Goal: Task Accomplishment & Management: Complete application form

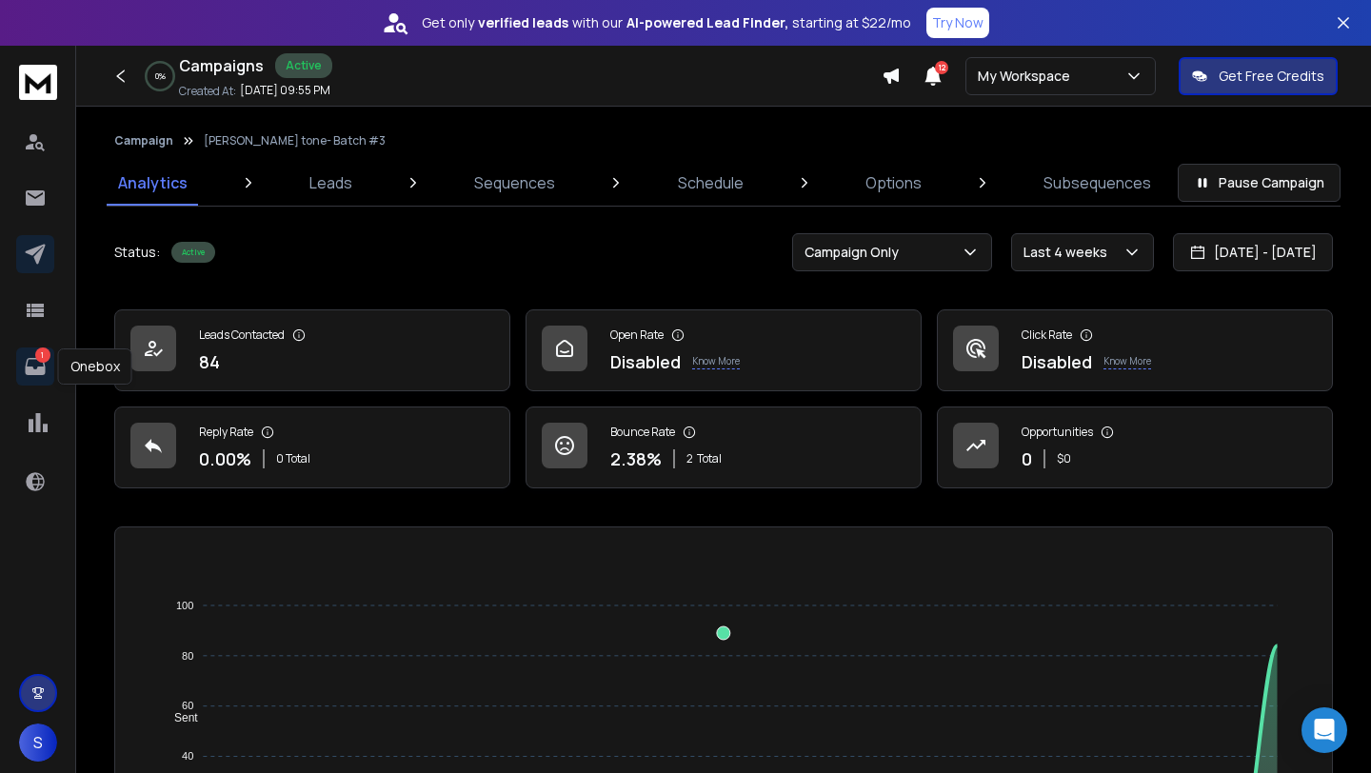
click at [36, 361] on icon at bounding box center [35, 366] width 23 height 23
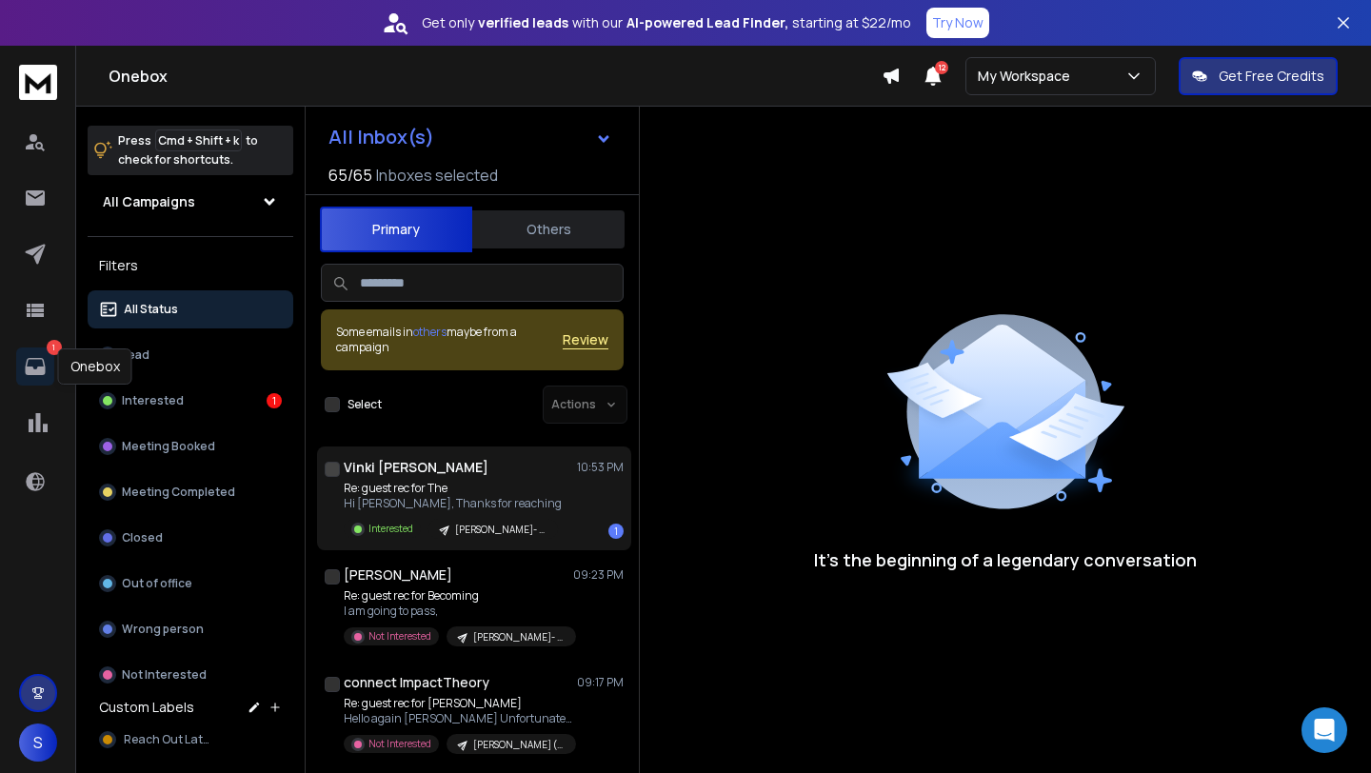
click at [590, 455] on div "Vinki Loomba 10:53 PM Re: guest rec for The Hi Elena, Thanks for reaching Inter…" at bounding box center [474, 499] width 314 height 104
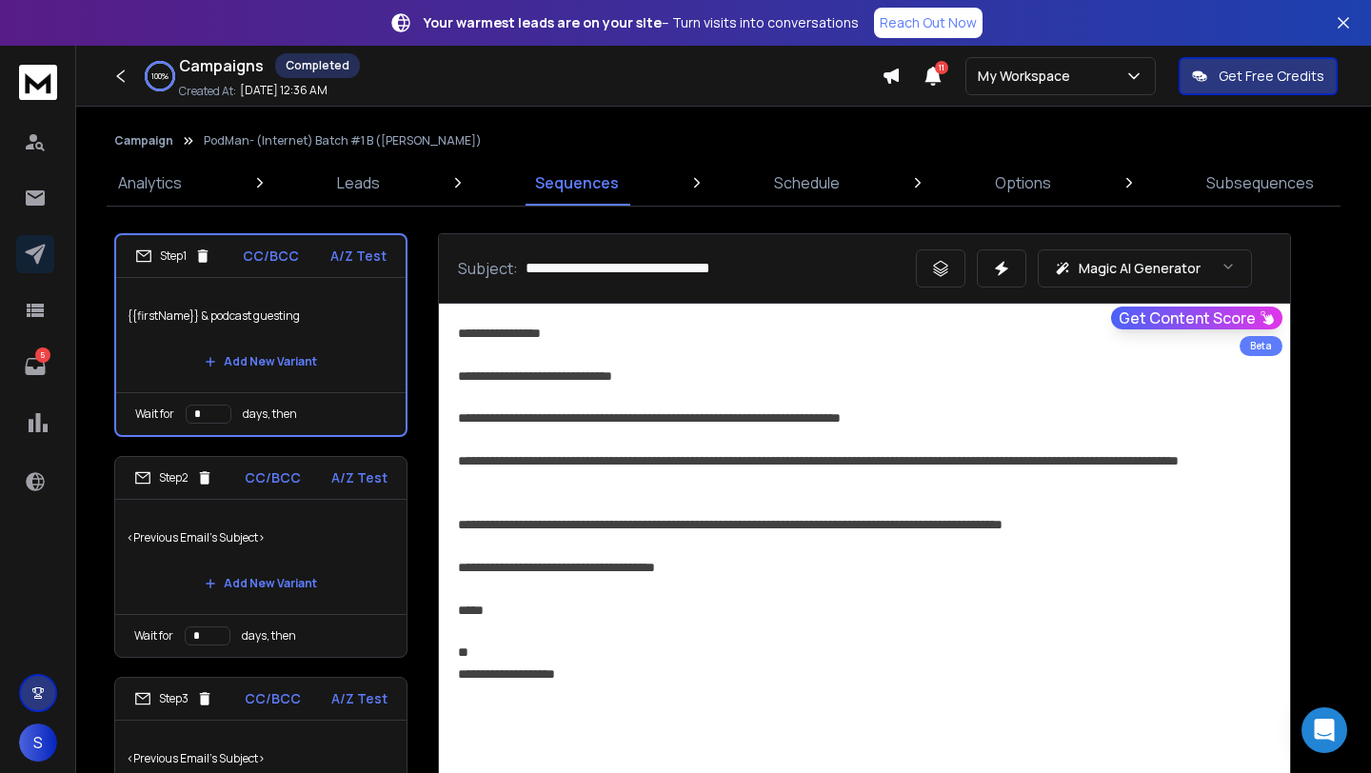
click at [692, 109] on div "**********" at bounding box center [723, 482] width 1295 height 751
click at [332, 505] on div "<Previous Email's Subject> Add New Variant" at bounding box center [260, 557] width 291 height 114
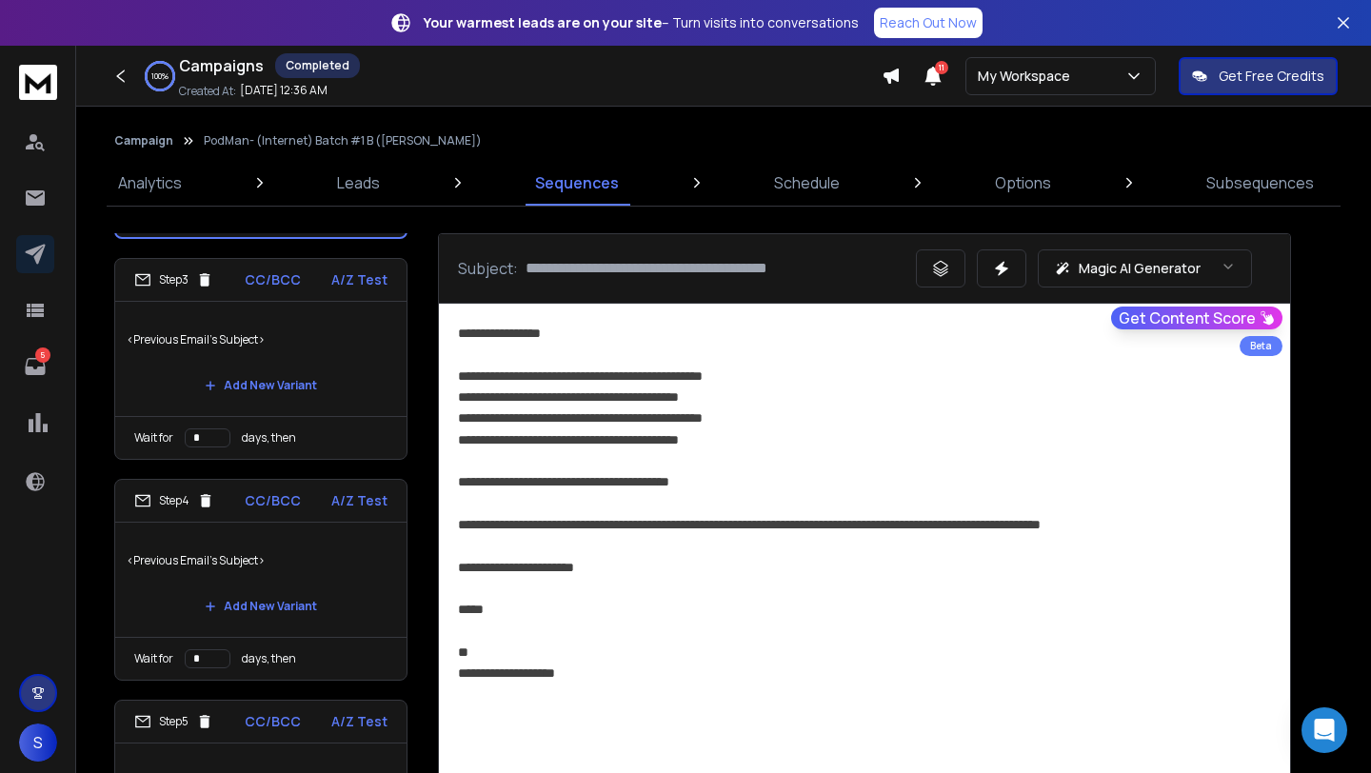
click at [371, 364] on p "<Previous Email's Subject>" at bounding box center [261, 339] width 269 height 53
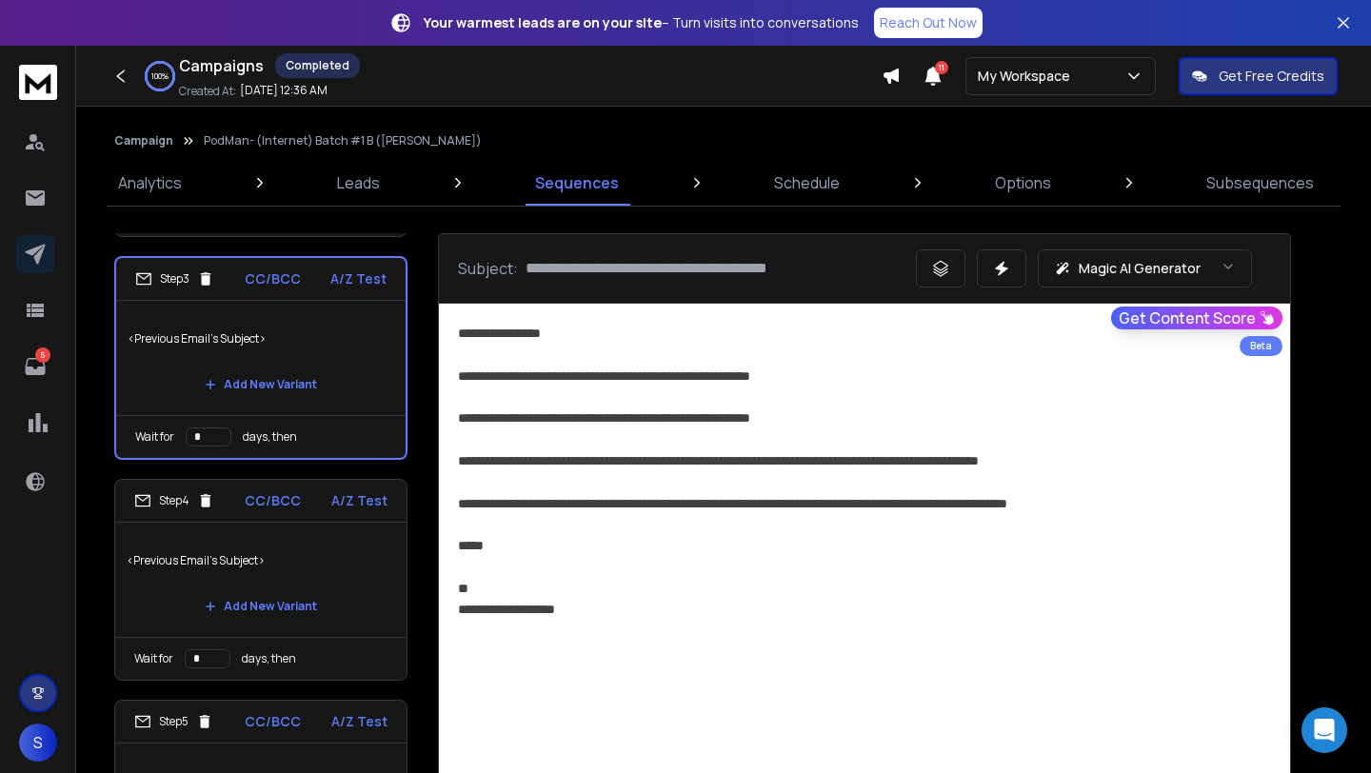
scroll to position [503, 0]
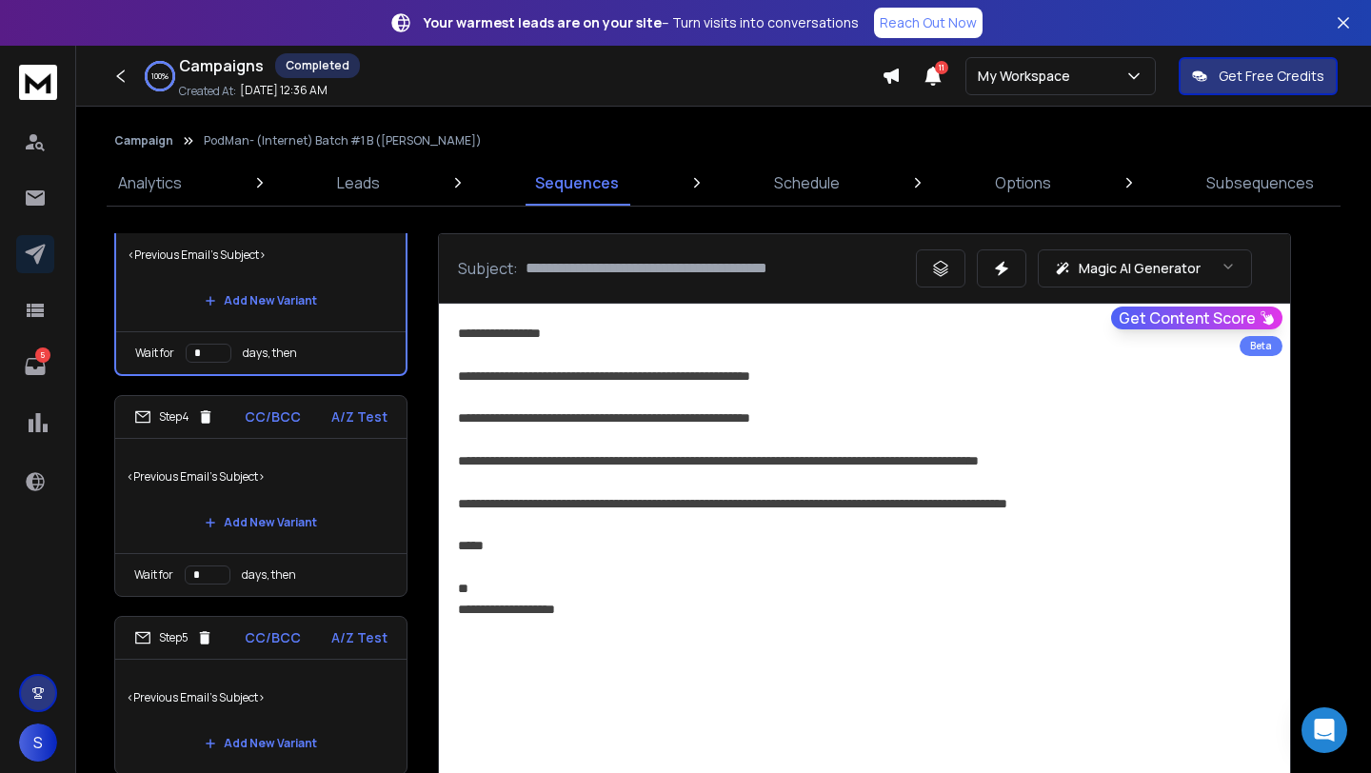
click at [356, 465] on p "<Previous Email's Subject>" at bounding box center [261, 476] width 269 height 53
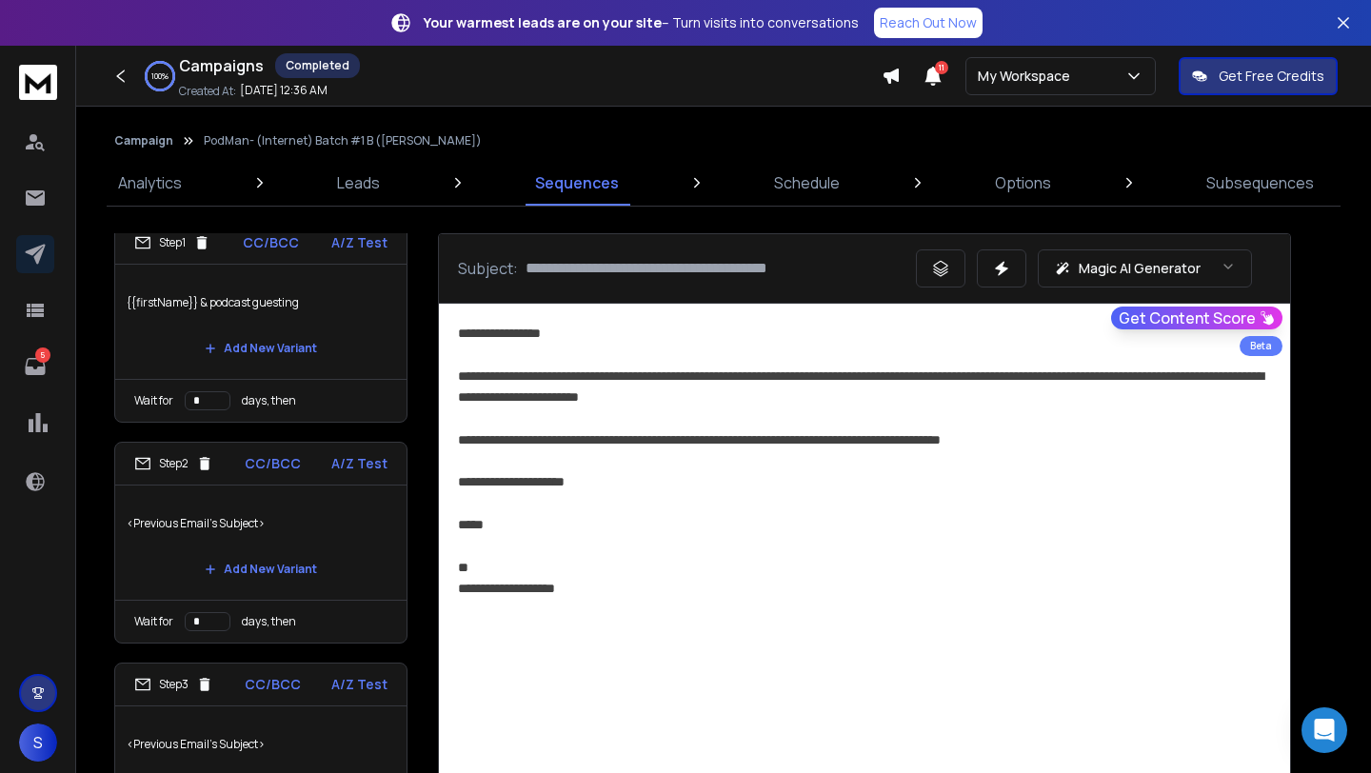
scroll to position [0, 0]
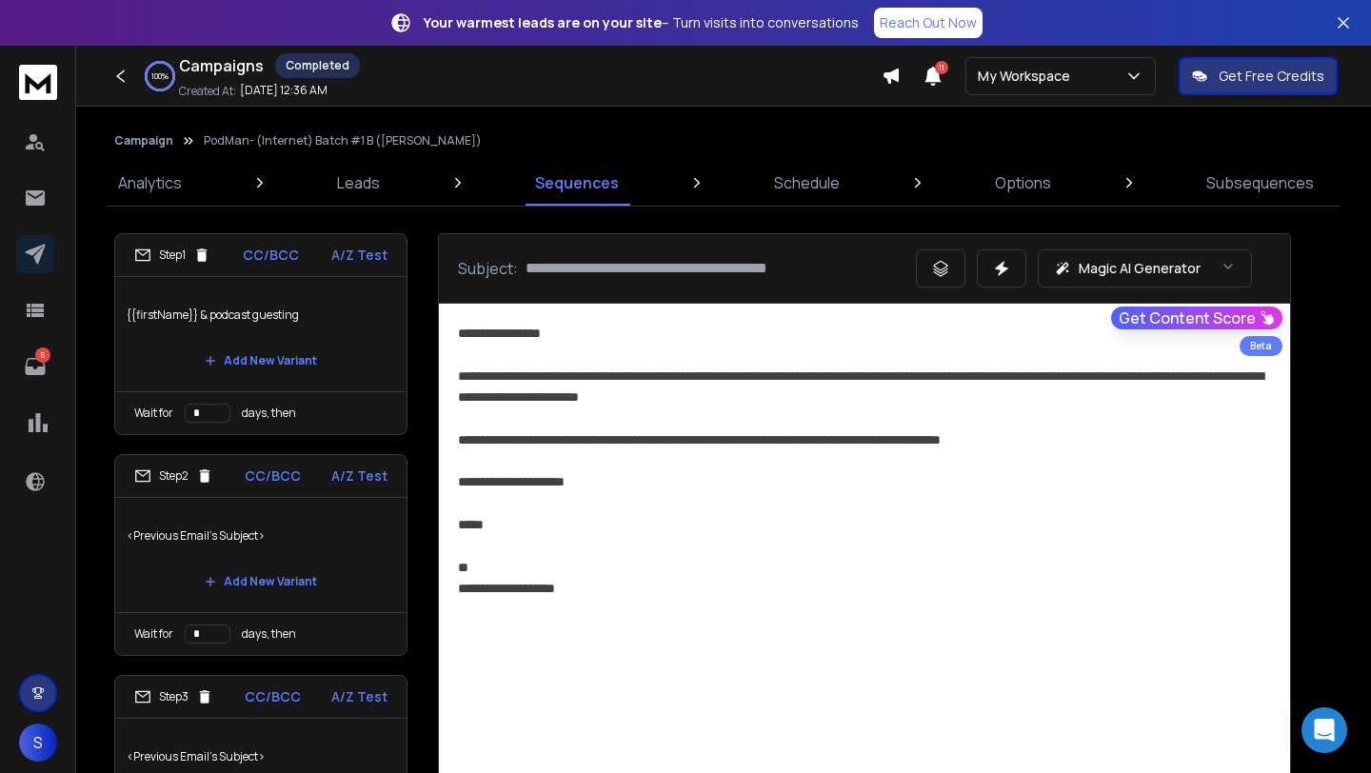
click at [369, 402] on div "Wait for * days, then" at bounding box center [260, 412] width 291 height 43
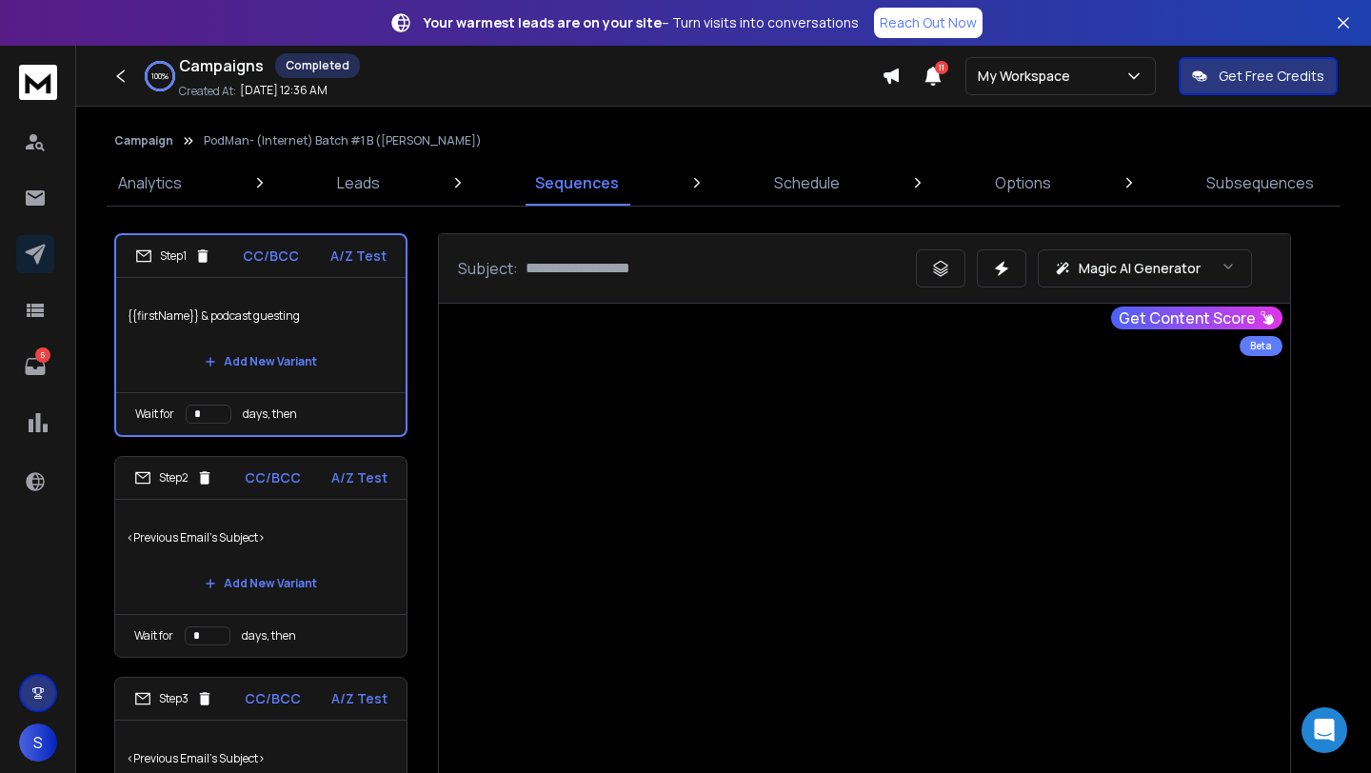
type input "**********"
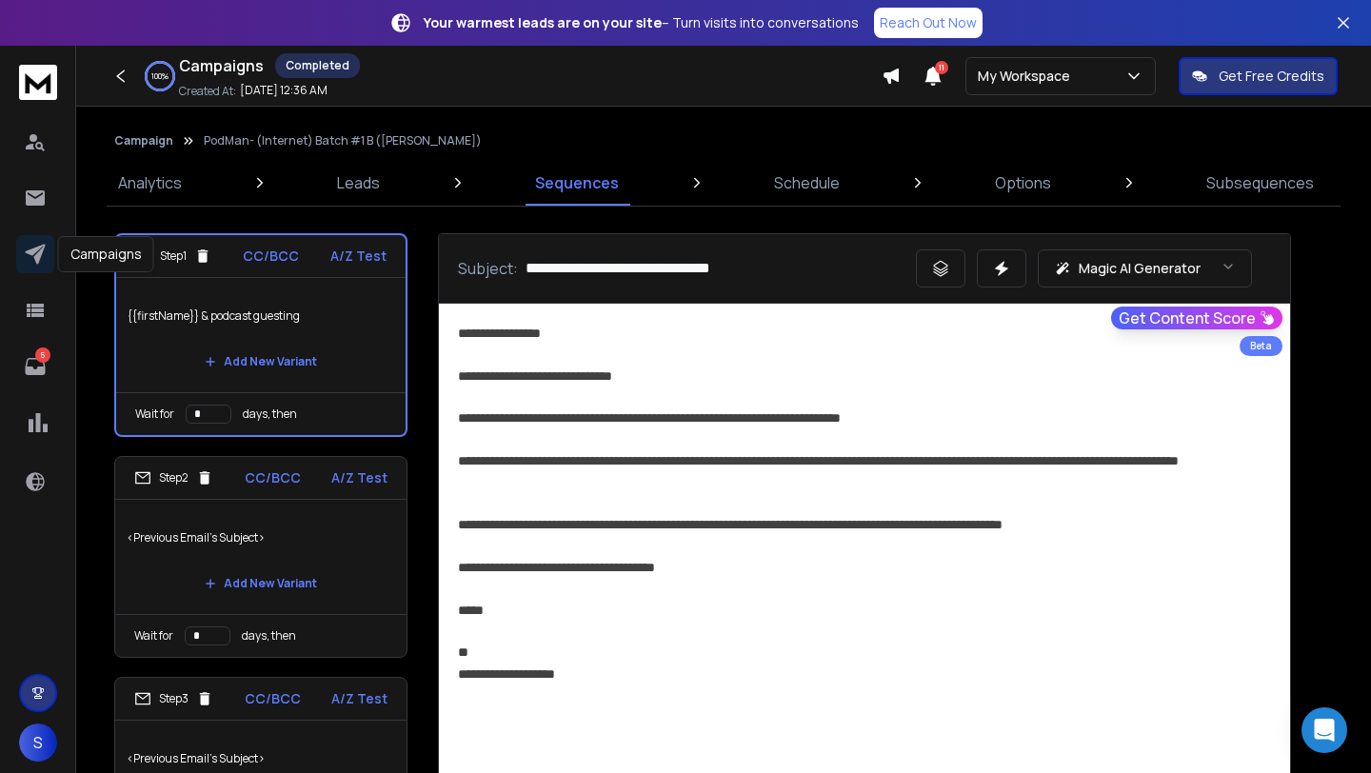
click at [24, 241] on link at bounding box center [35, 254] width 38 height 38
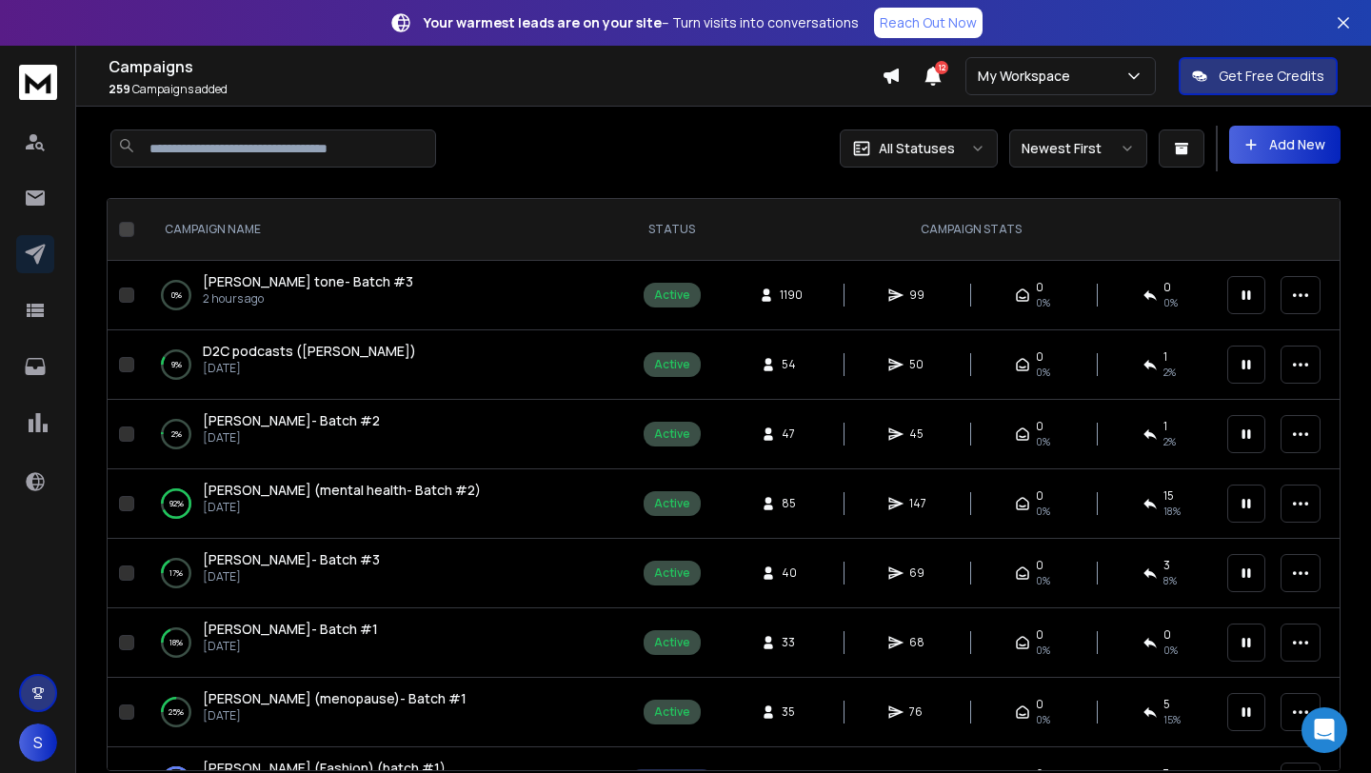
click at [1338, 15] on icon at bounding box center [1343, 22] width 17 height 17
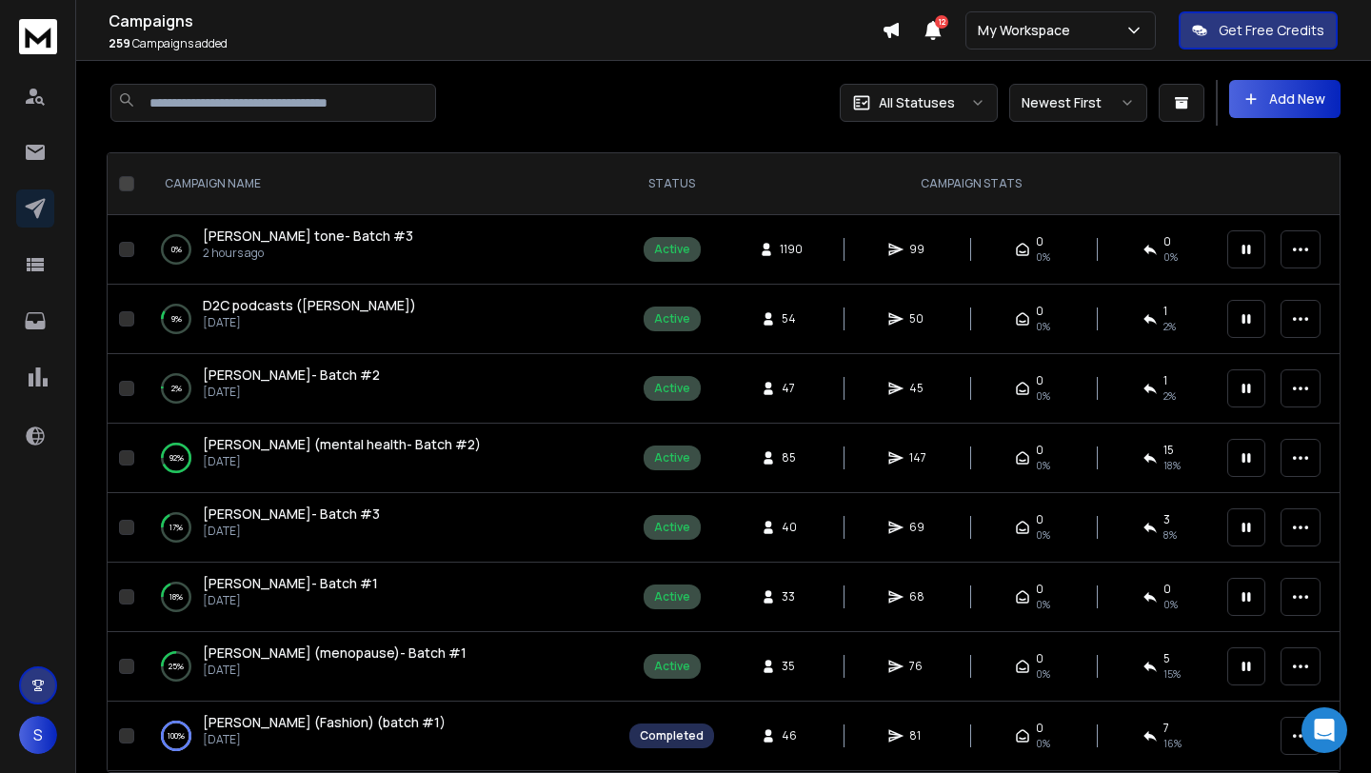
click at [1295, 118] on div "Add New" at bounding box center [1284, 103] width 111 height 46
click at [1295, 111] on button "Add New" at bounding box center [1284, 99] width 111 height 38
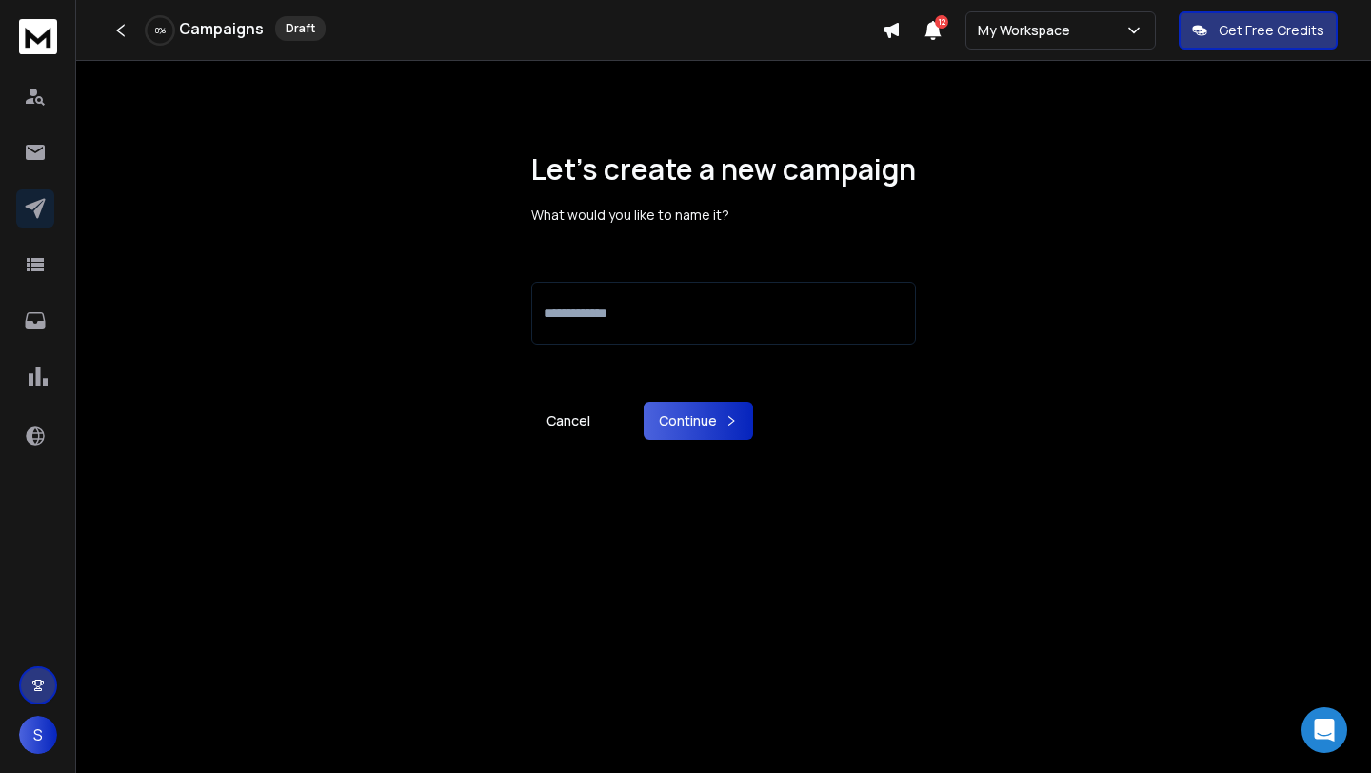
click at [771, 316] on input at bounding box center [723, 313] width 385 height 63
type input "*"
type input "**********"
click at [712, 421] on button "Continue" at bounding box center [699, 421] width 110 height 38
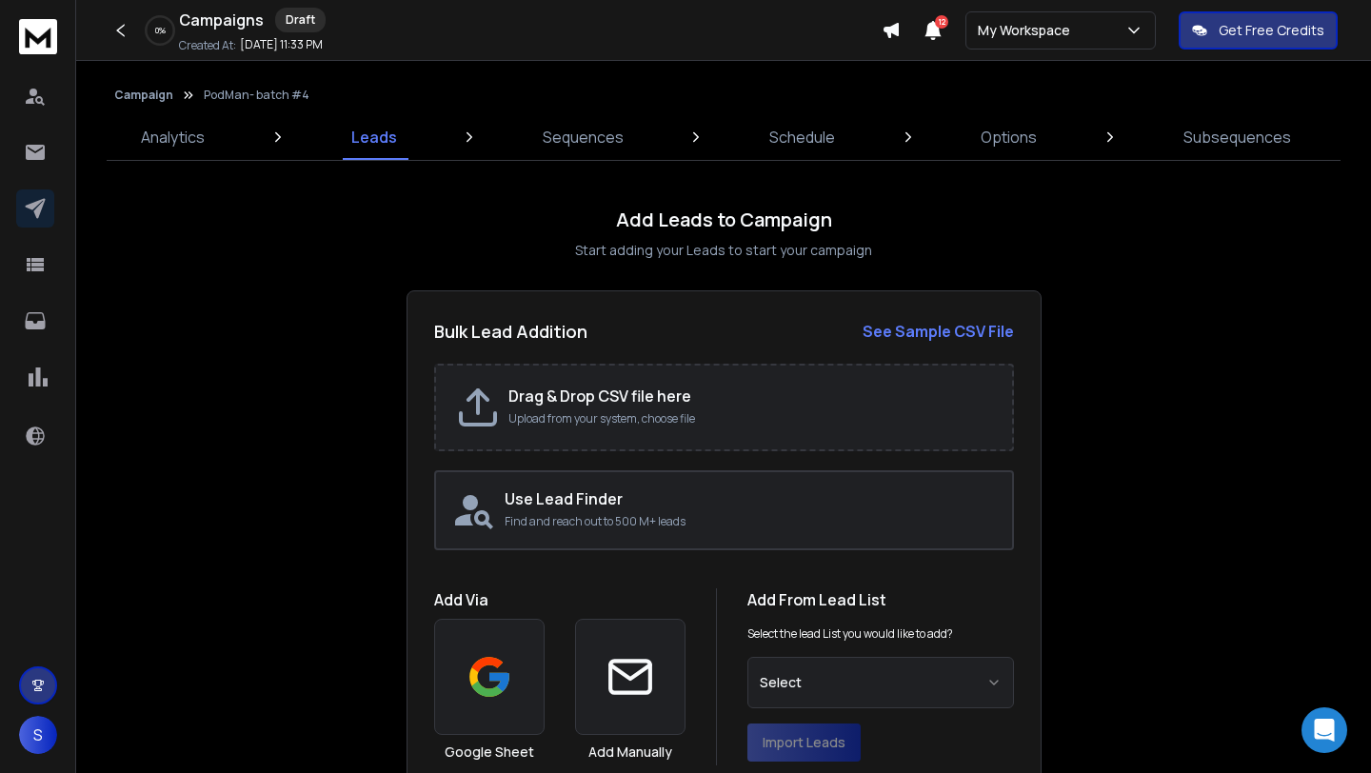
click at [712, 421] on p "Upload from your system, choose file" at bounding box center [751, 418] width 485 height 15
type input "**********"
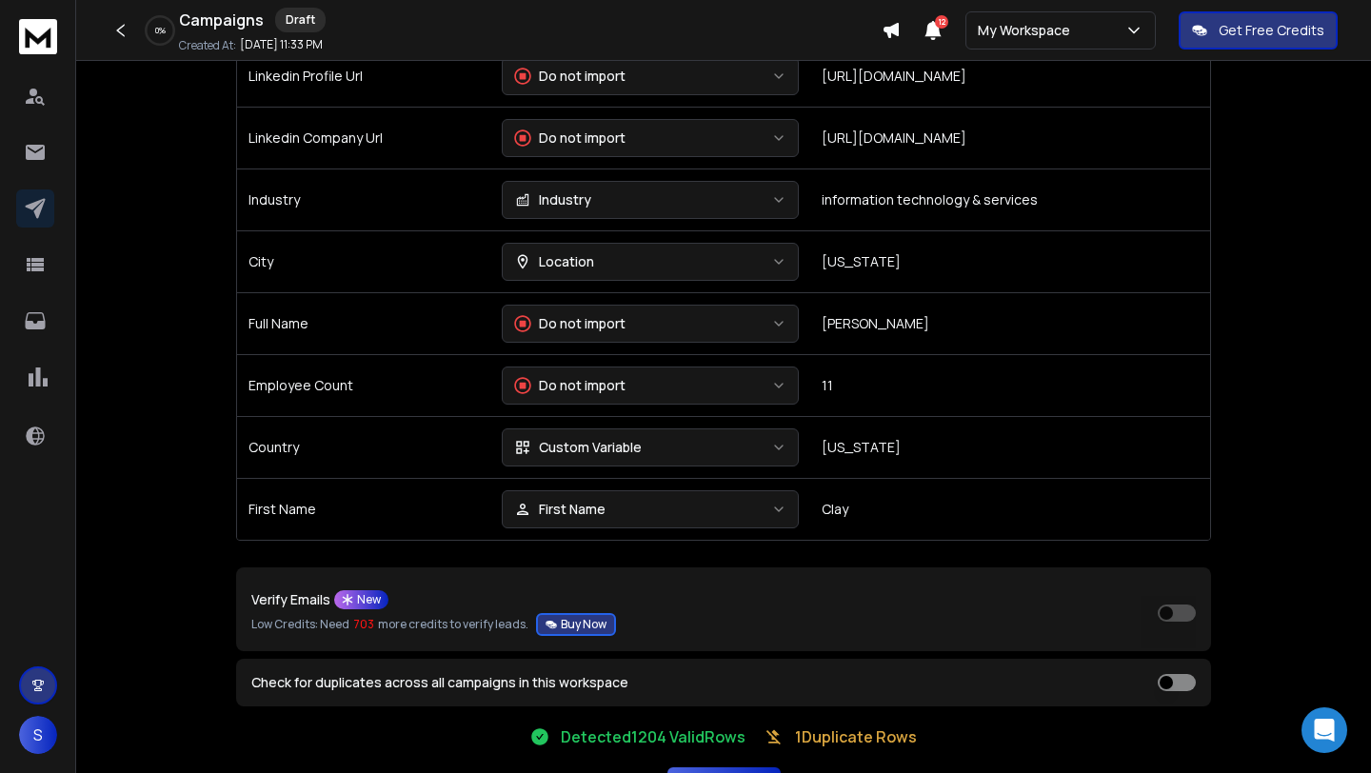
scroll to position [716, 0]
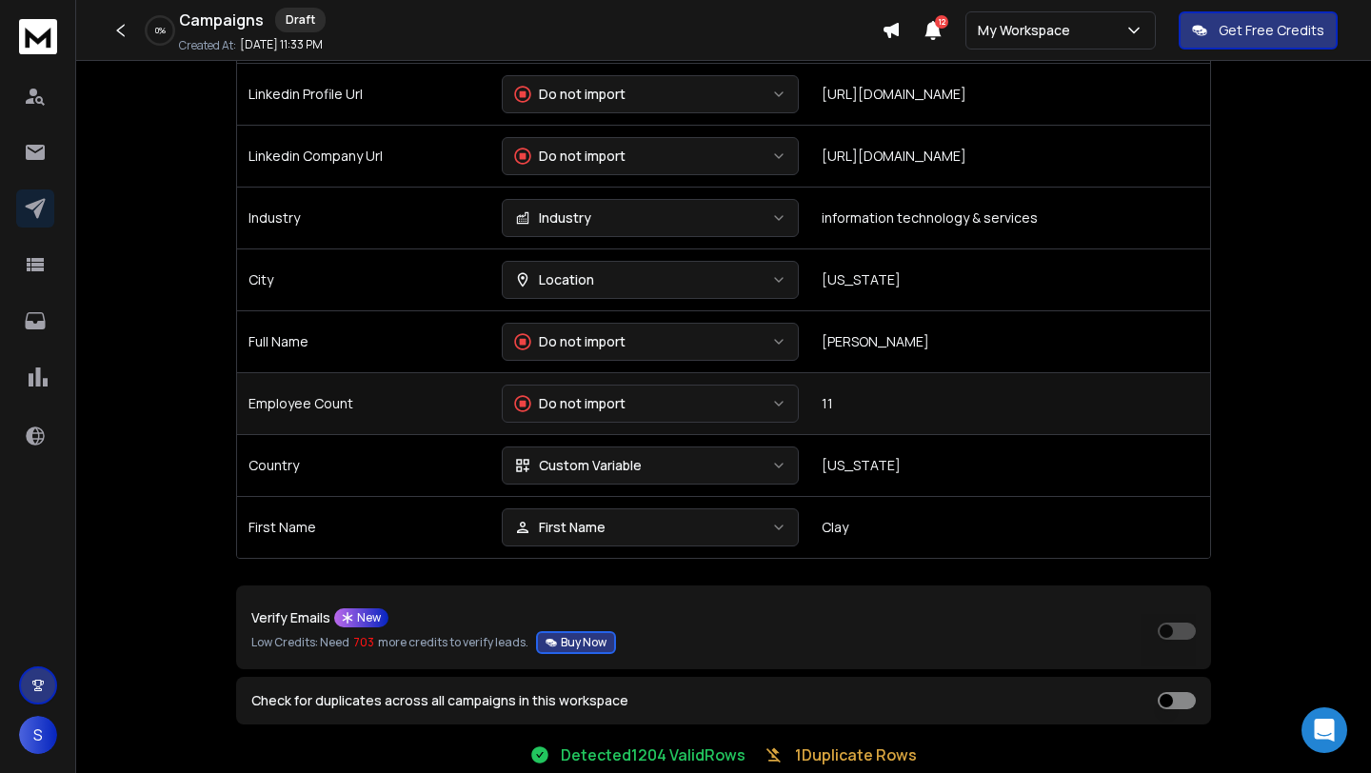
click at [644, 400] on button "Do not import" at bounding box center [650, 404] width 297 height 38
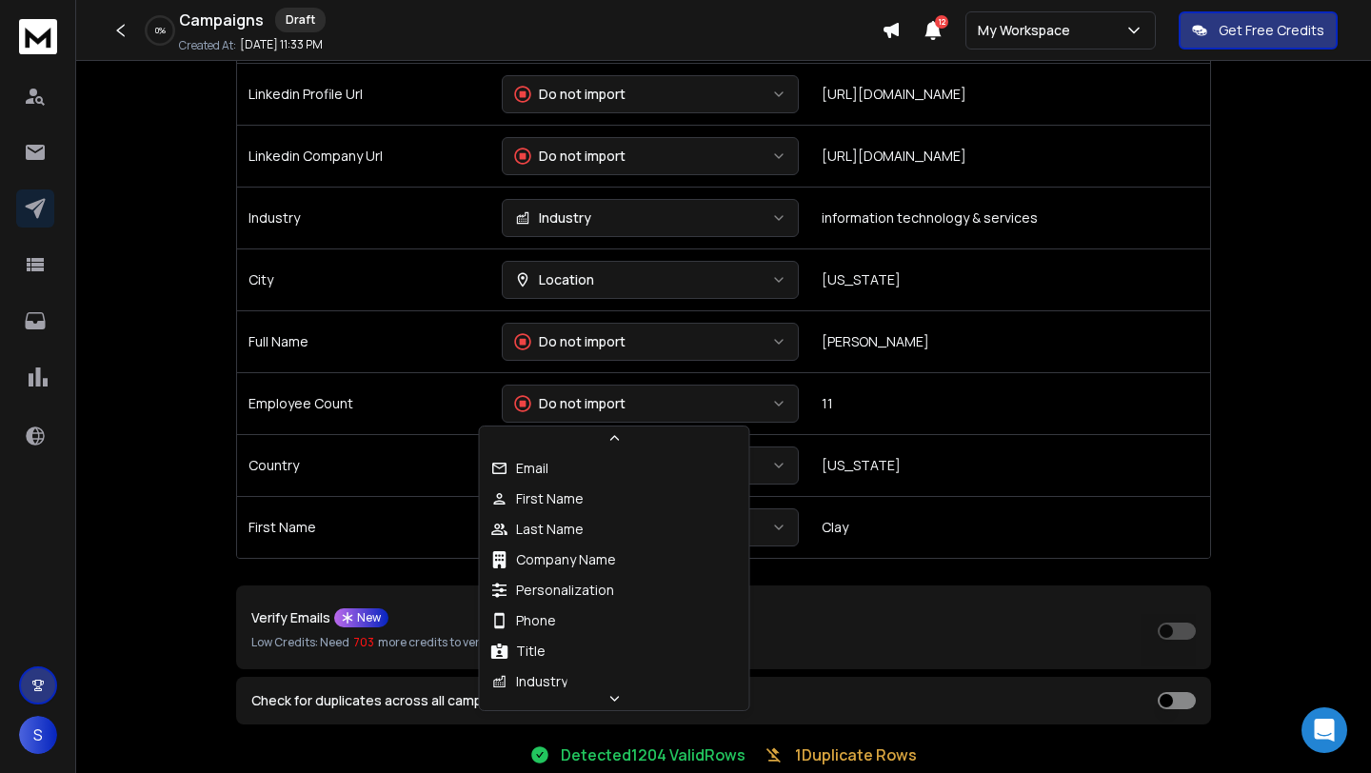
scroll to position [192, 0]
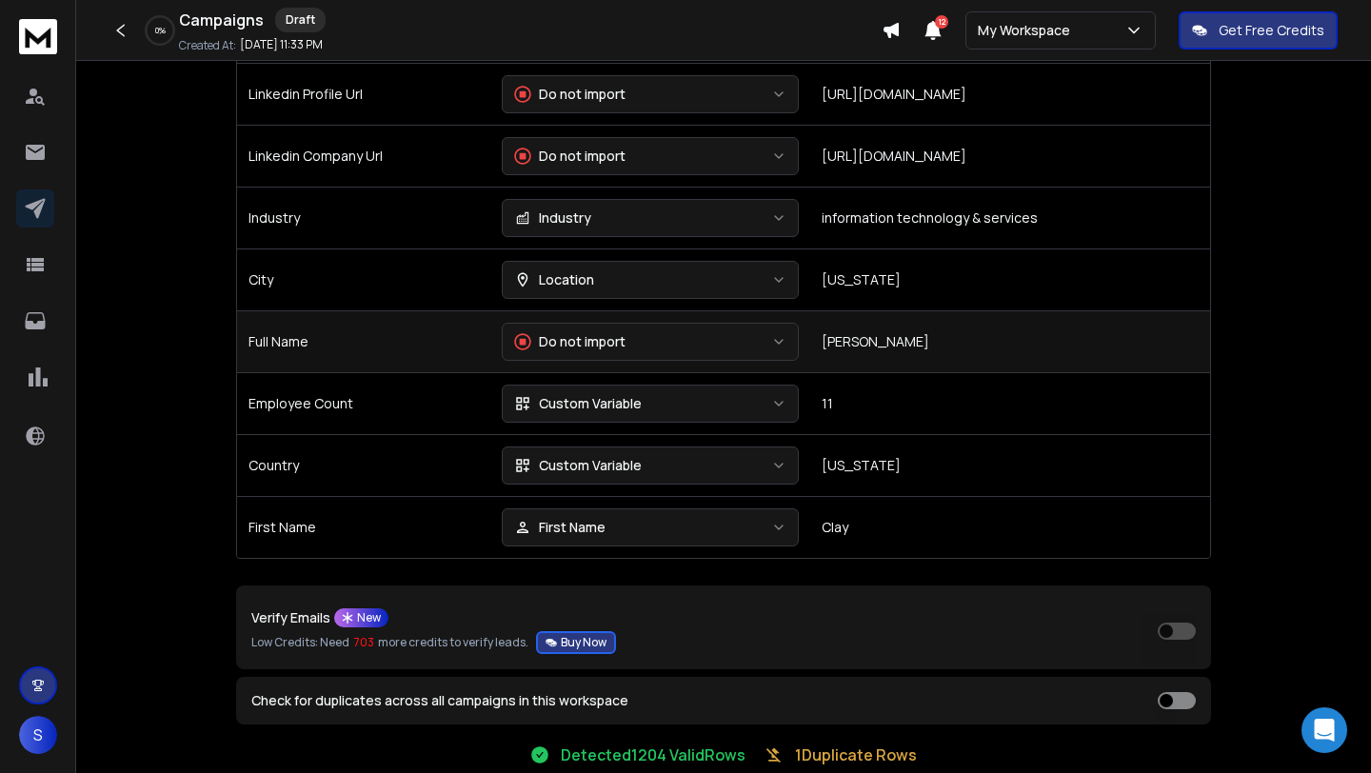
click at [637, 349] on button "Do not import" at bounding box center [650, 342] width 297 height 38
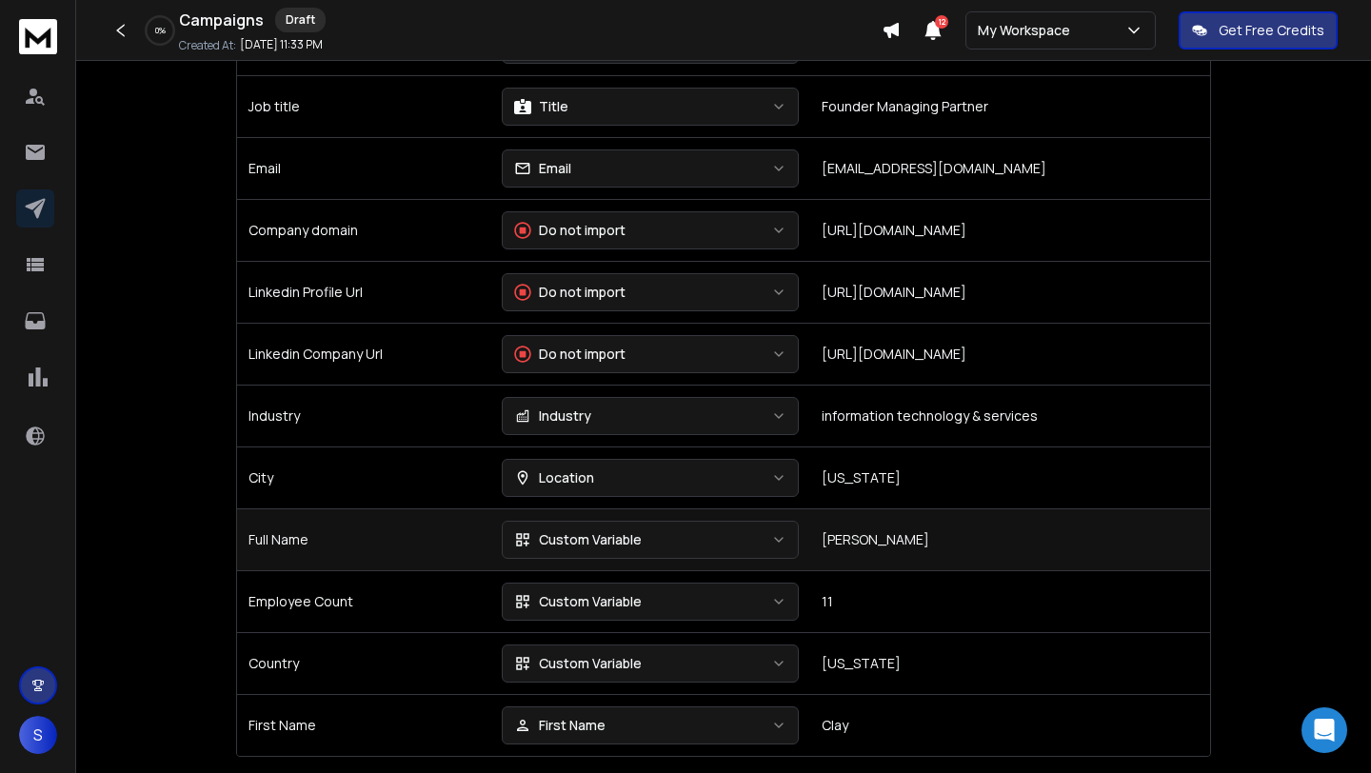
scroll to position [519, 0]
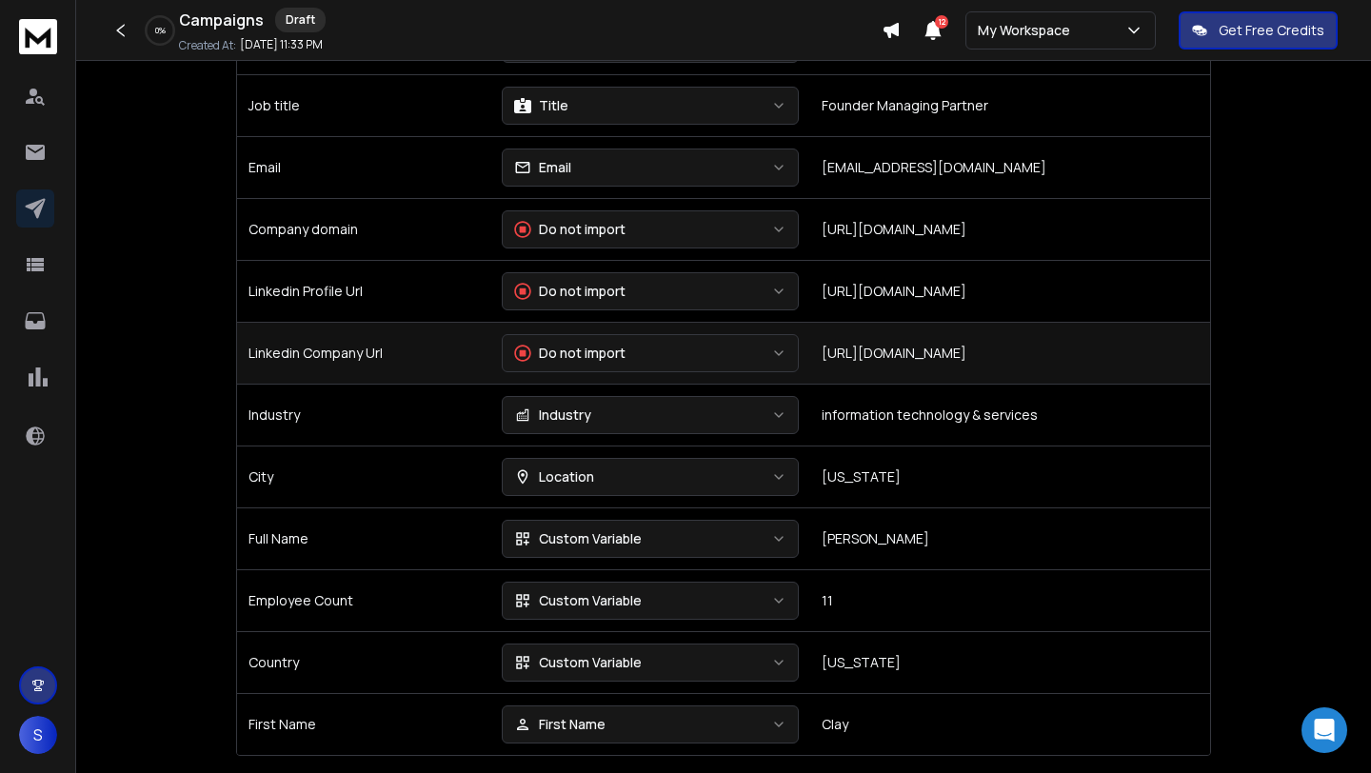
click at [623, 353] on button "Do not import" at bounding box center [650, 353] width 297 height 38
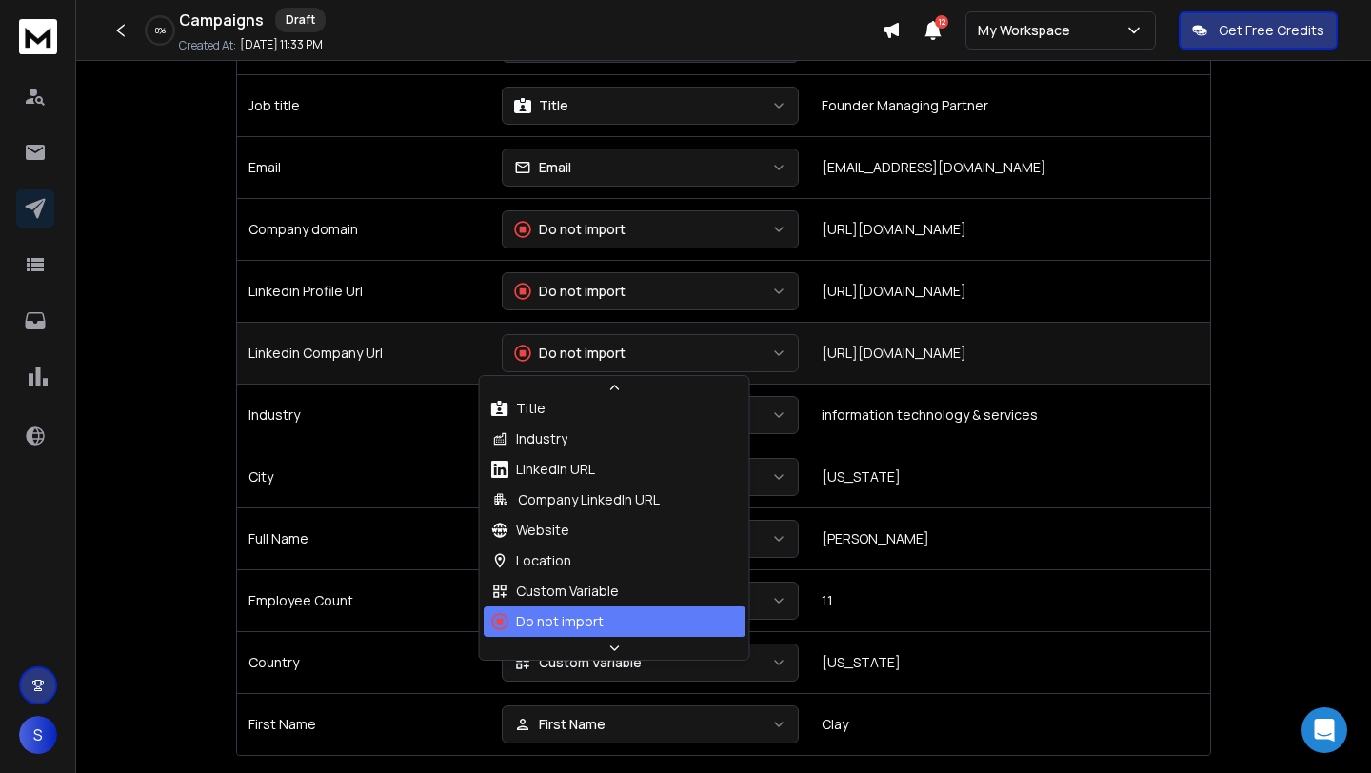
scroll to position [162, 0]
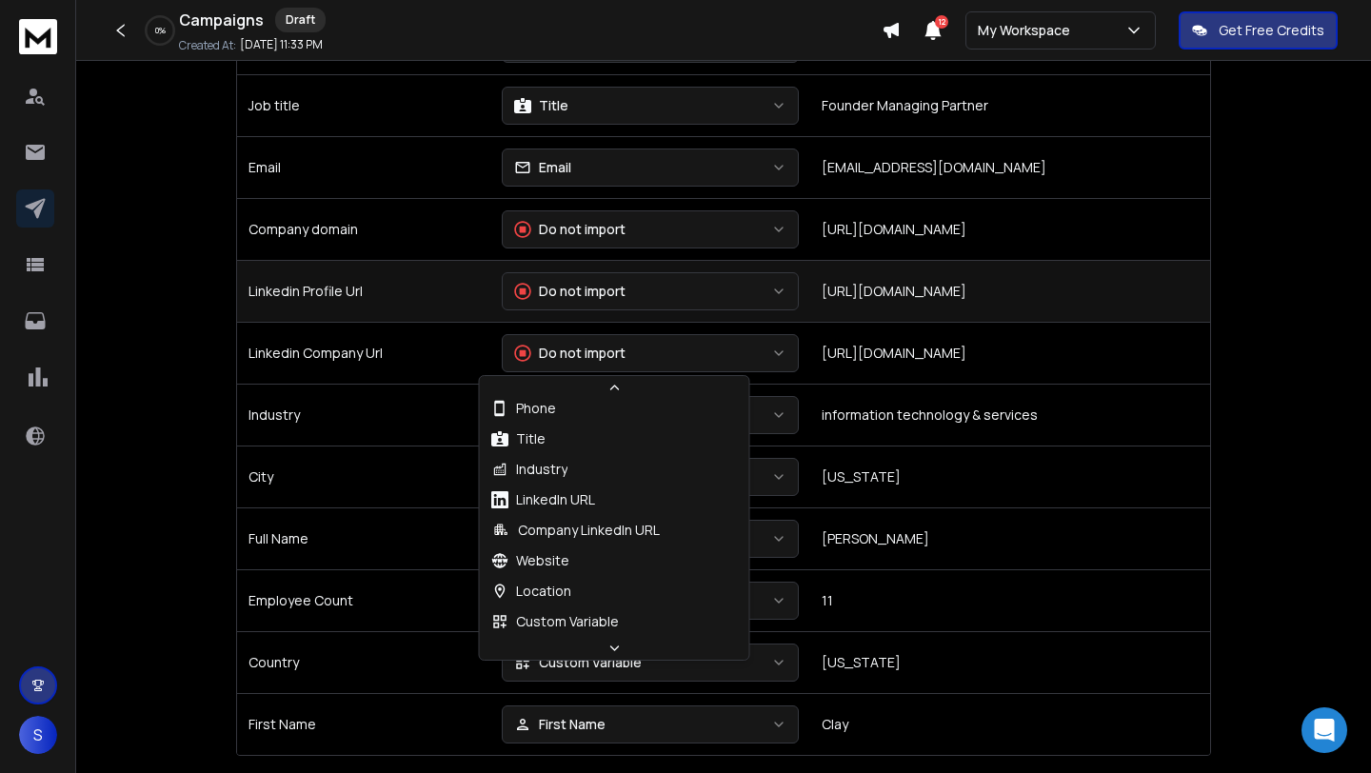
click at [611, 300] on button "Do not import" at bounding box center [650, 291] width 297 height 38
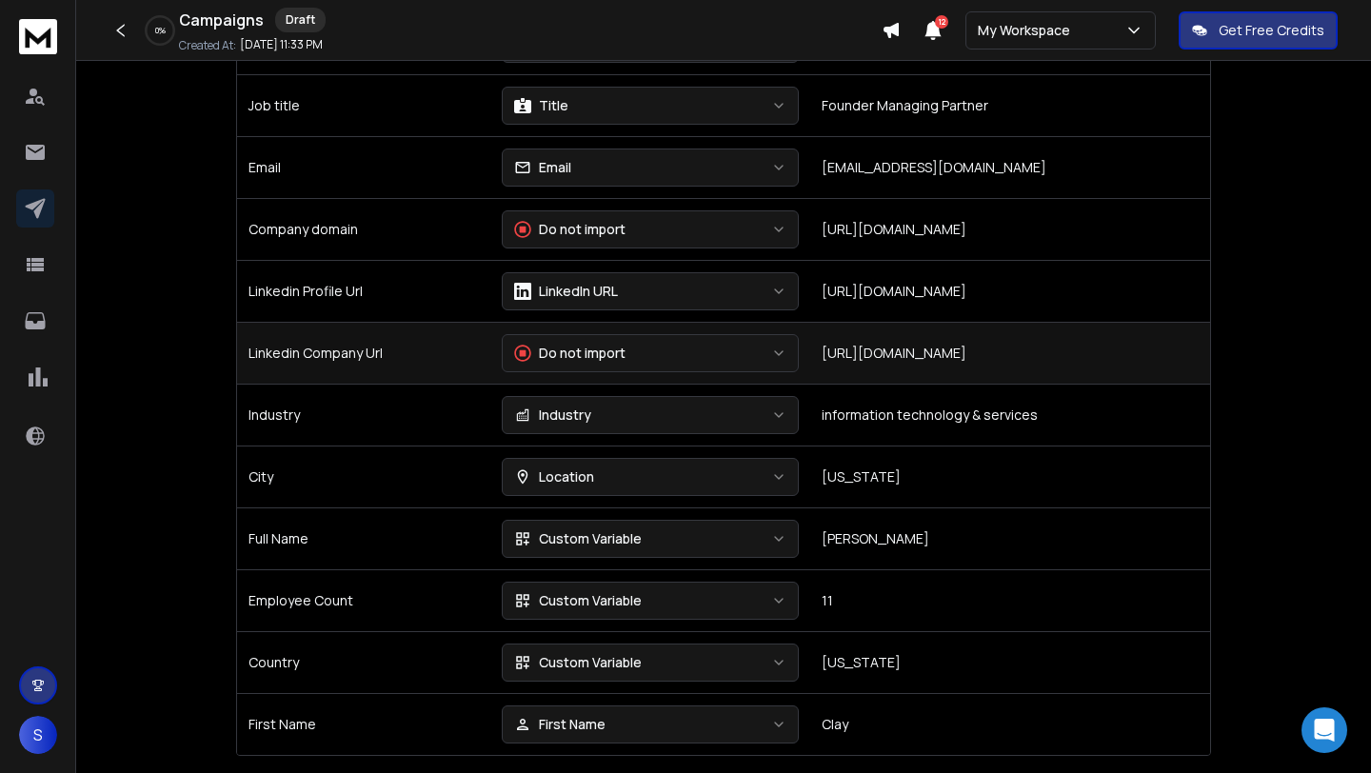
click at [577, 350] on div "Do not import" at bounding box center [569, 353] width 111 height 19
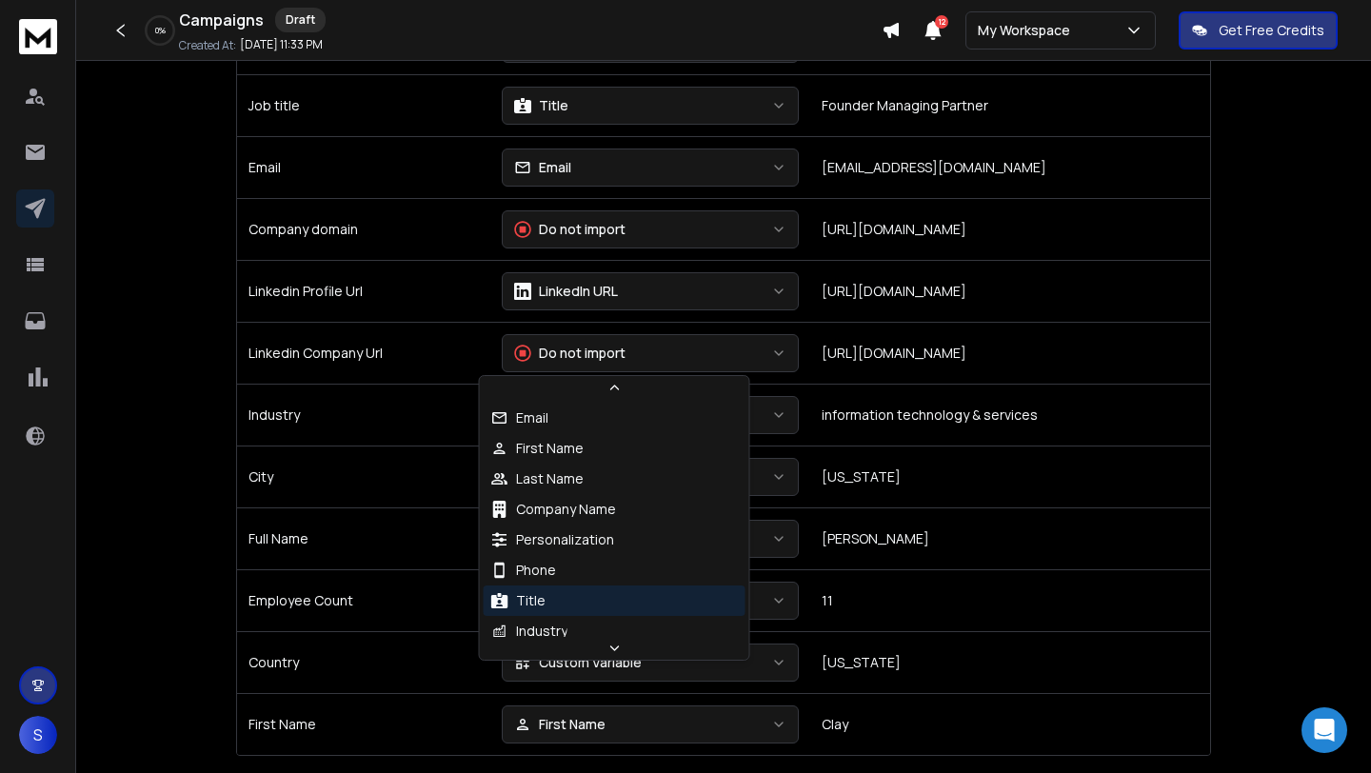
scroll to position [192, 0]
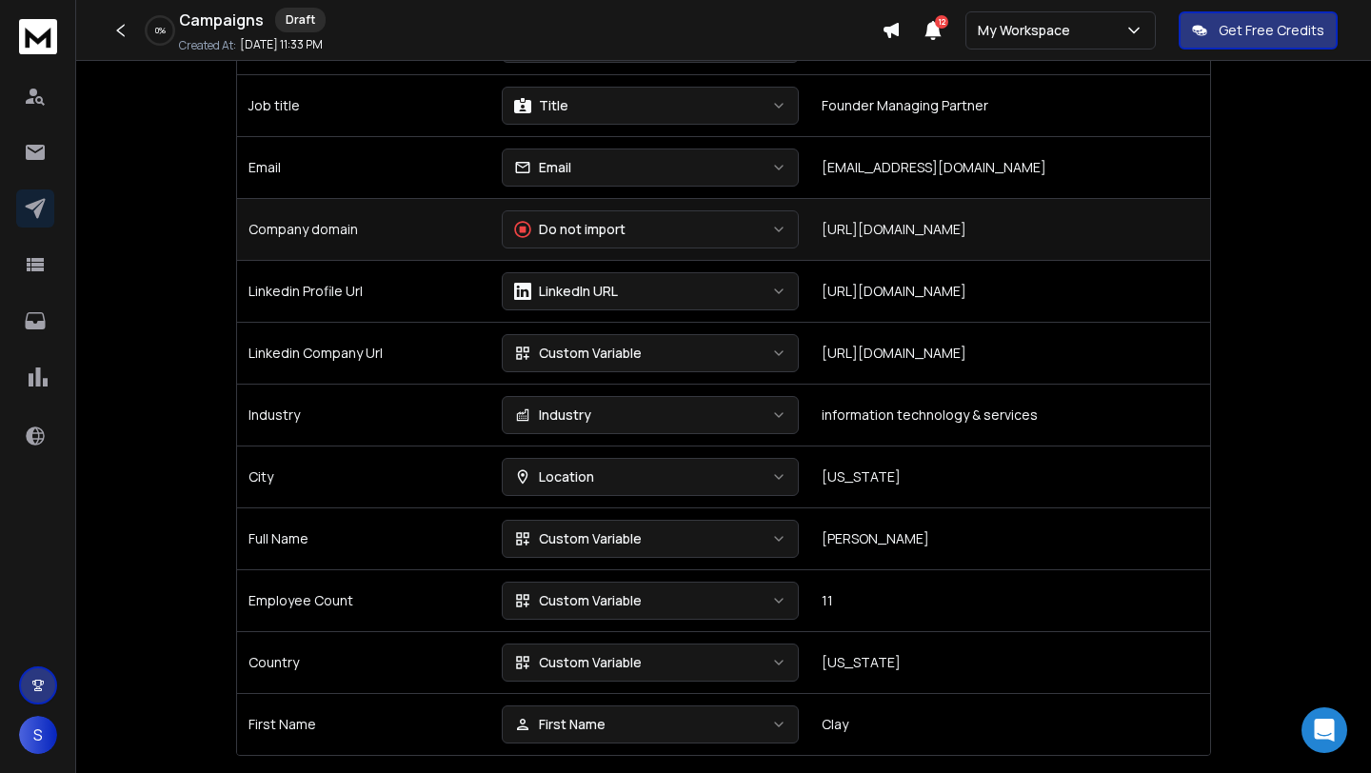
click at [590, 236] on div "Do not import" at bounding box center [569, 229] width 111 height 19
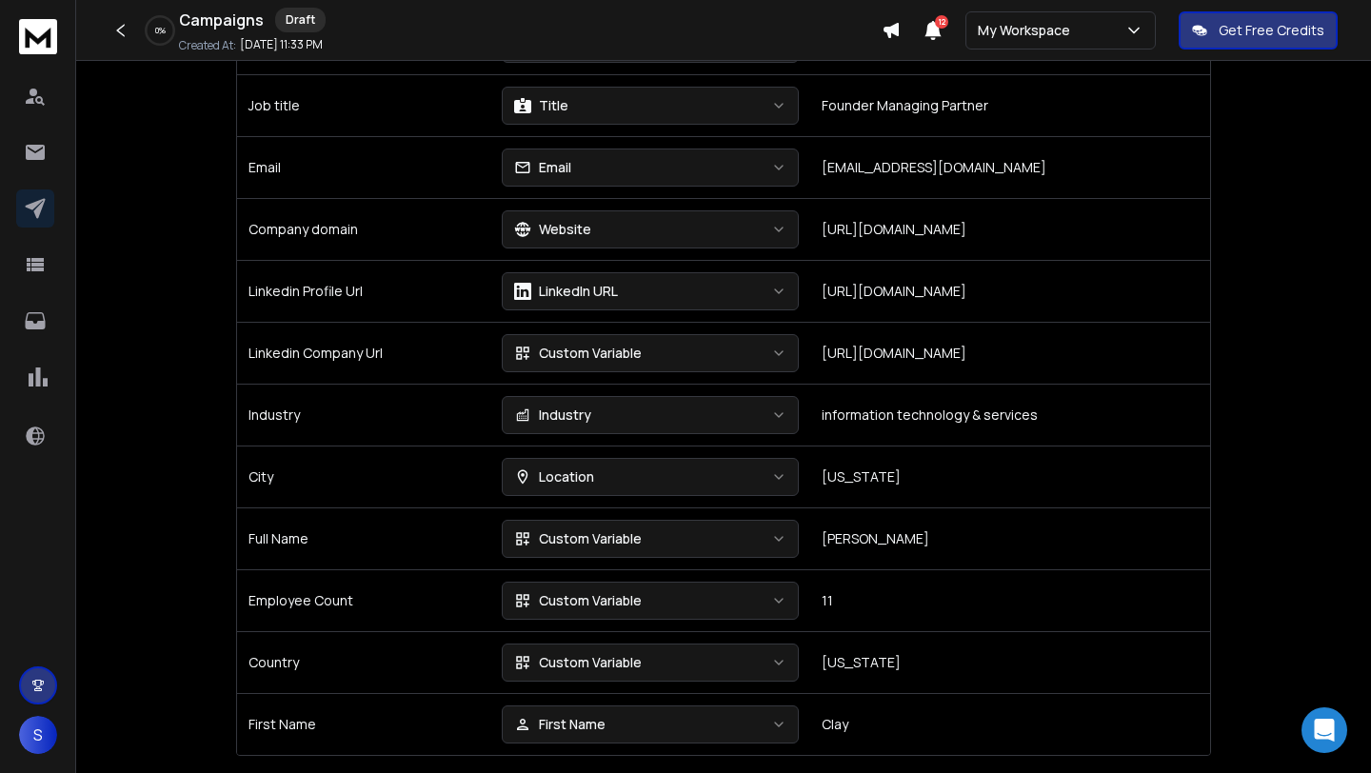
click at [192, 301] on div "Import_Result-3202869-SAFE+ROLE+CATCHALL - Result-3202869-SAFE+ROLE+CATCHALL.cs…" at bounding box center [685, 266] width 1371 height 1570
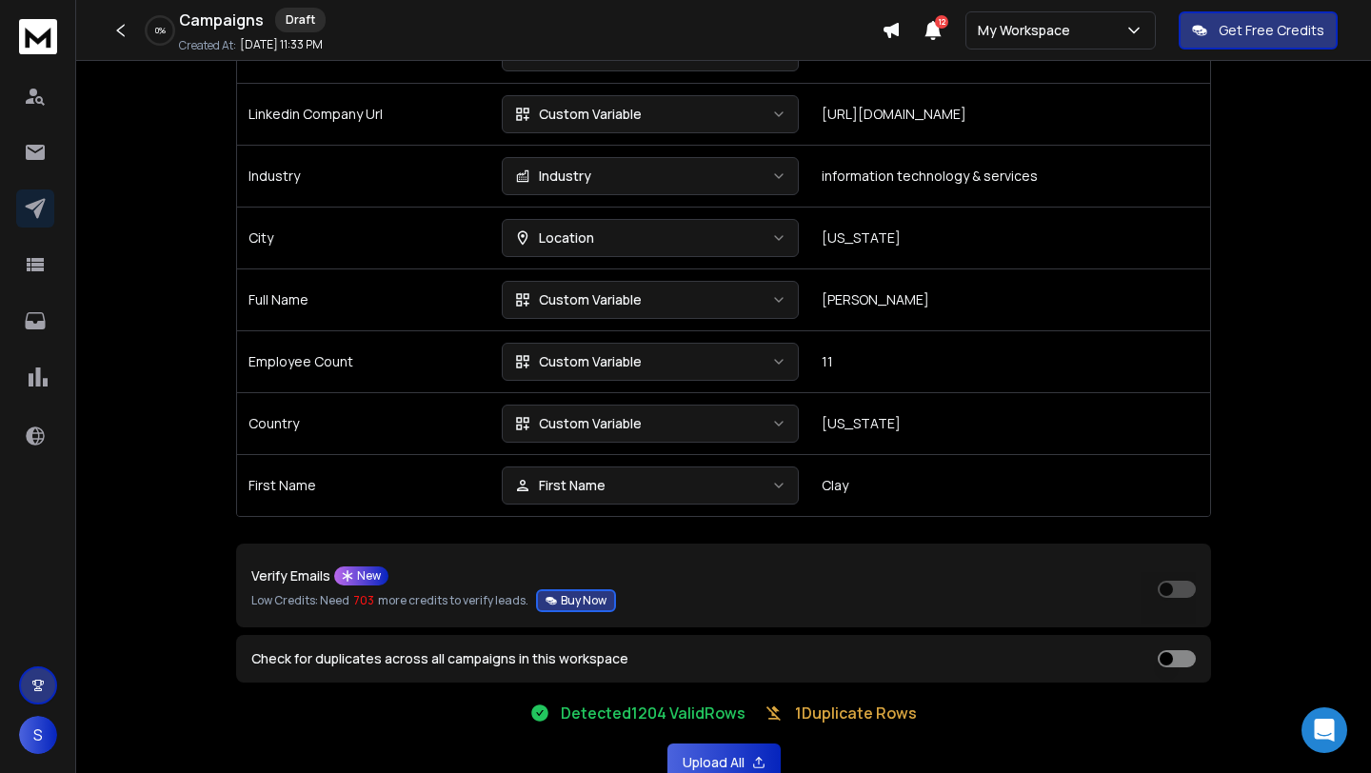
scroll to position [761, 0]
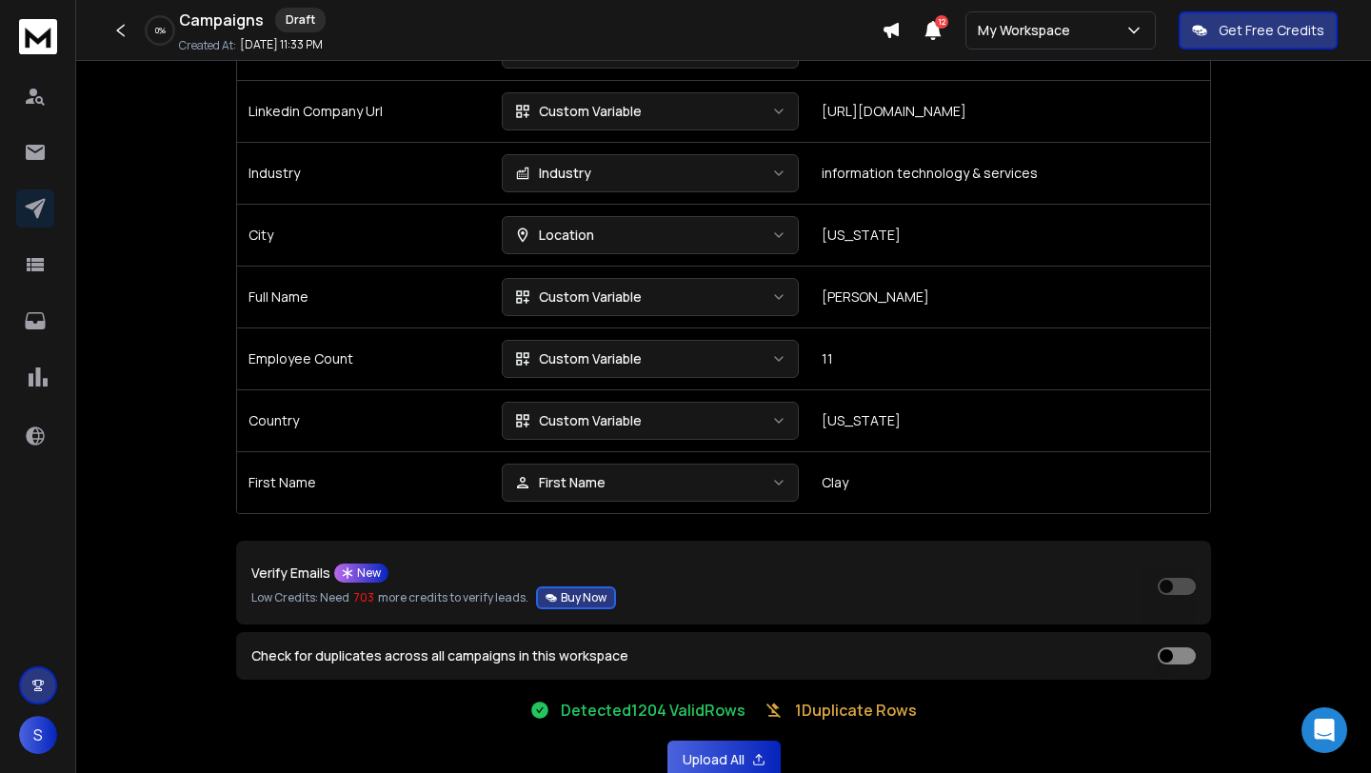
click at [1167, 651] on button "Check for duplicates across all campaigns in this workspace" at bounding box center [1177, 656] width 38 height 17
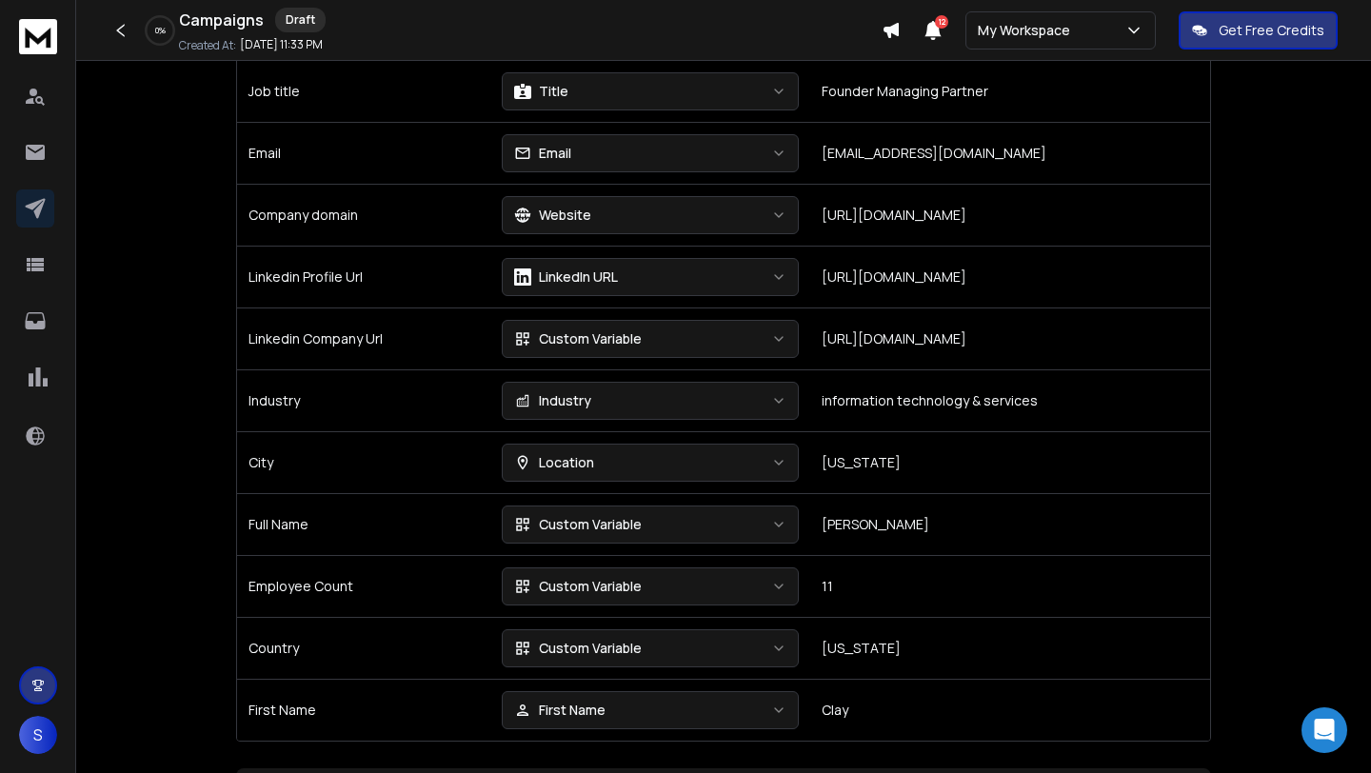
scroll to position [0, 0]
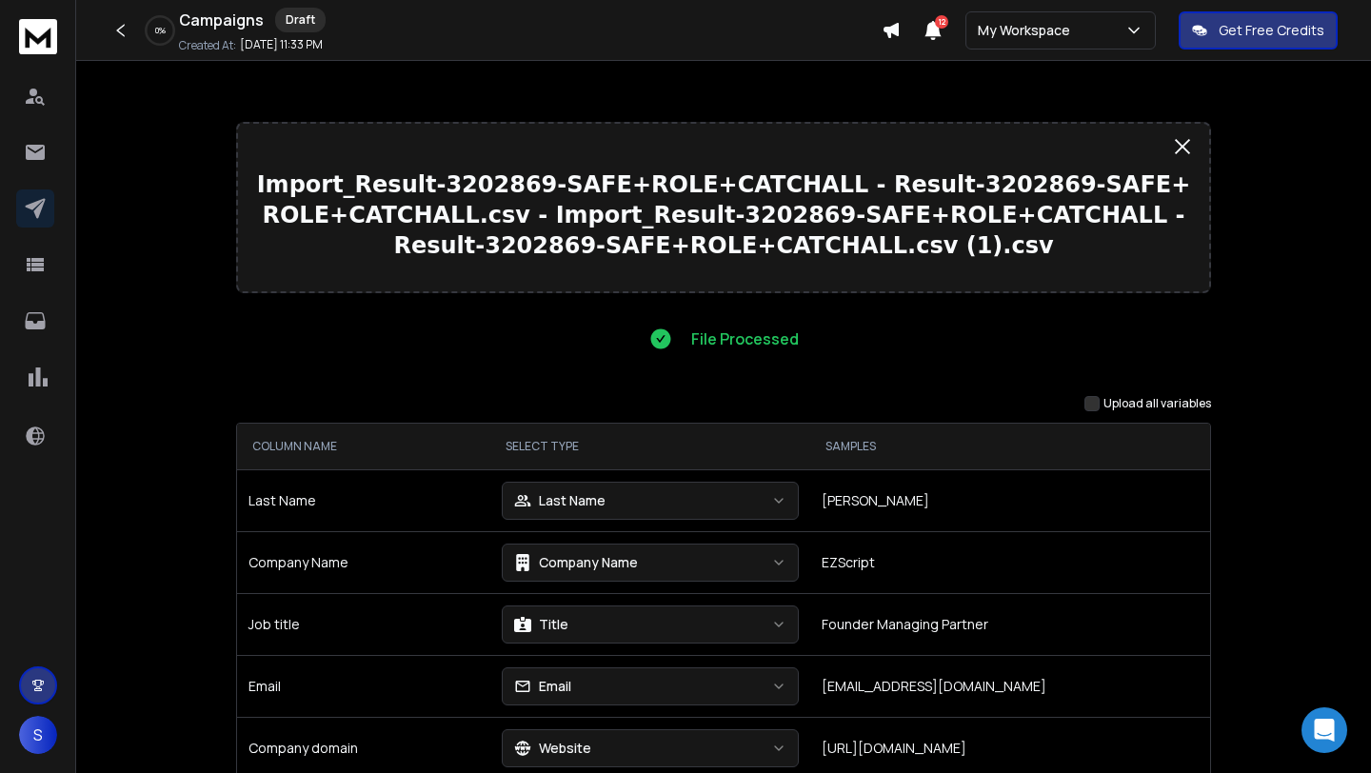
click at [1181, 145] on icon at bounding box center [1182, 146] width 15 height 15
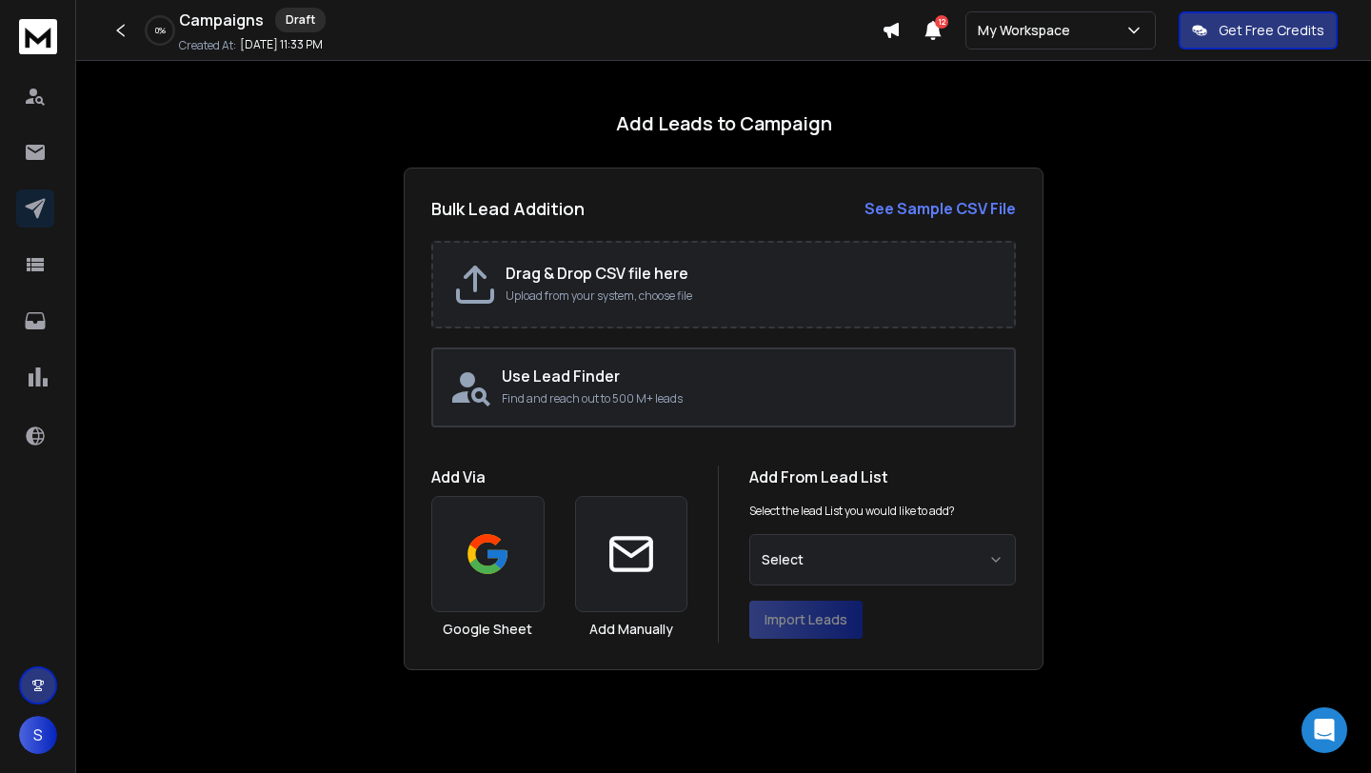
click at [493, 263] on icon at bounding box center [475, 285] width 46 height 46
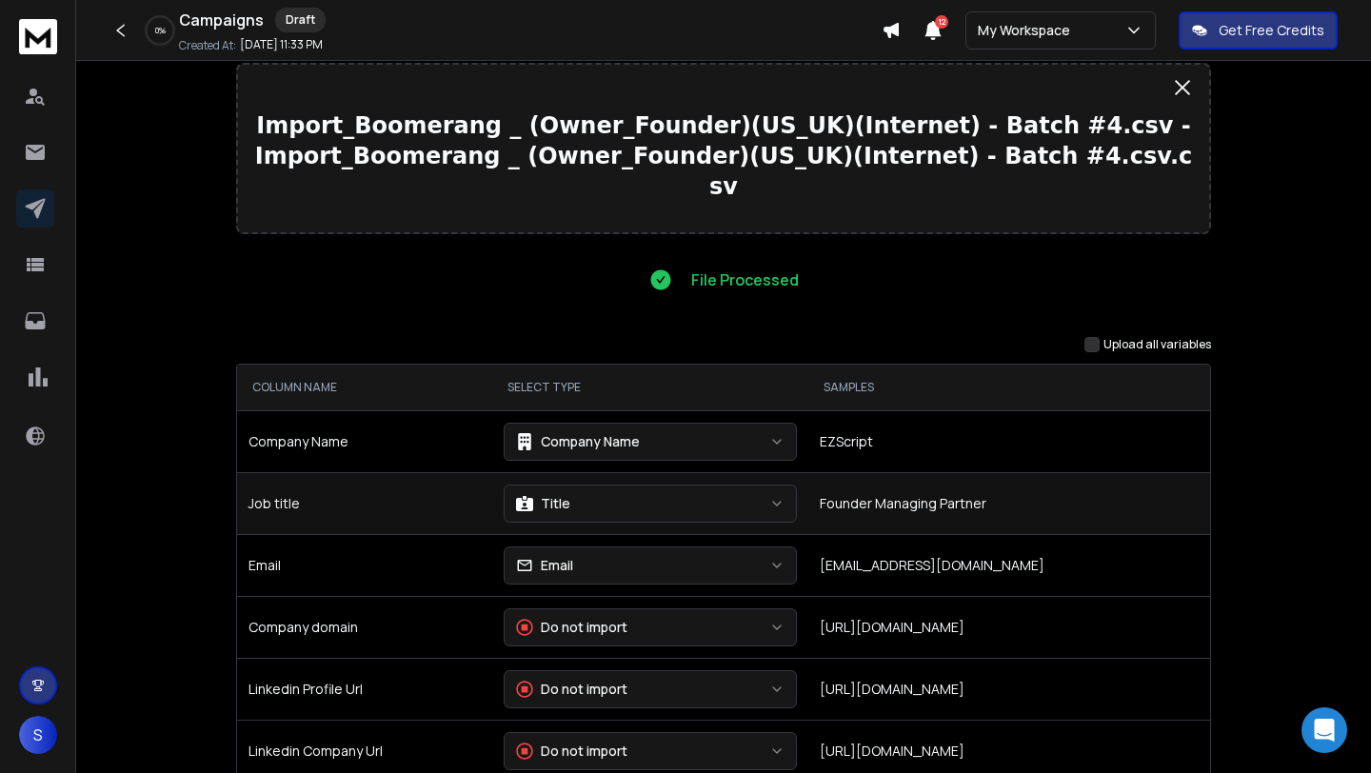
scroll to position [192, 0]
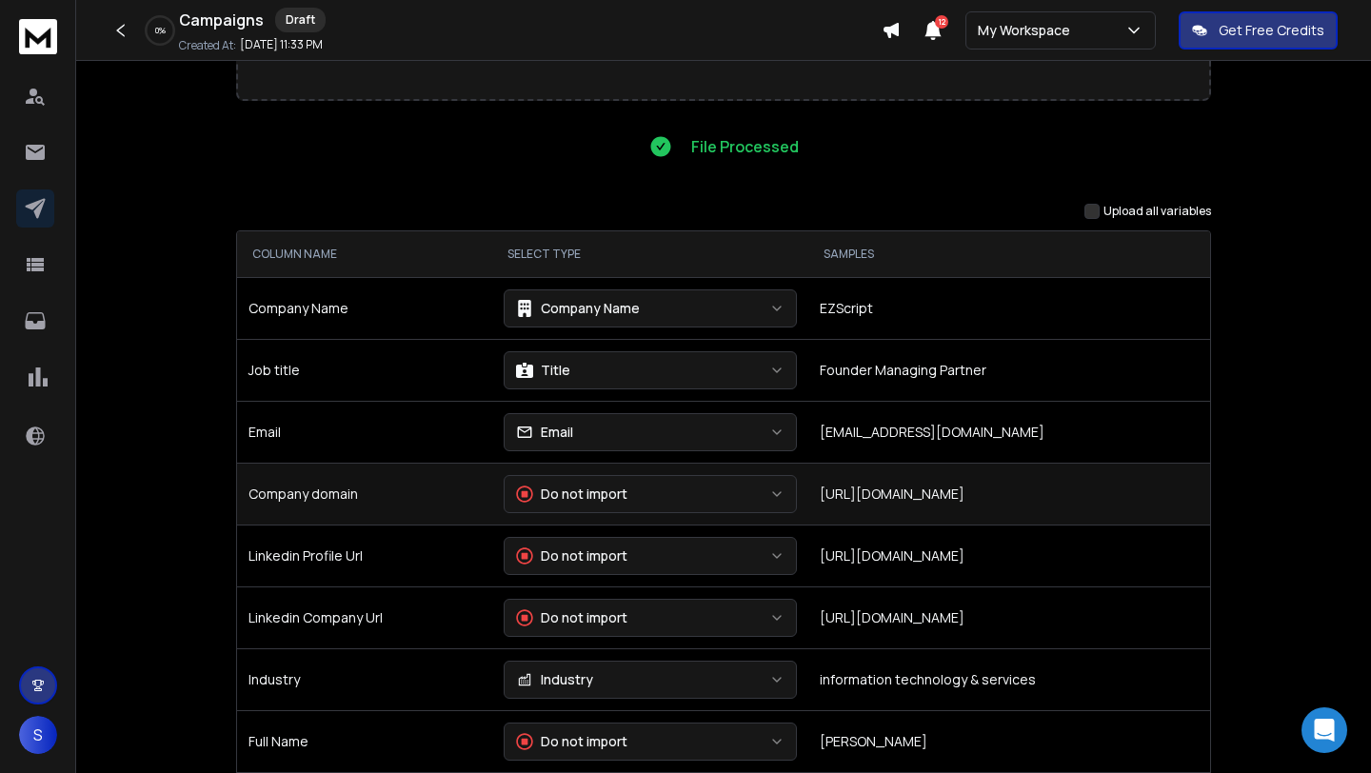
click at [624, 475] on button "Do not import" at bounding box center [650, 494] width 292 height 38
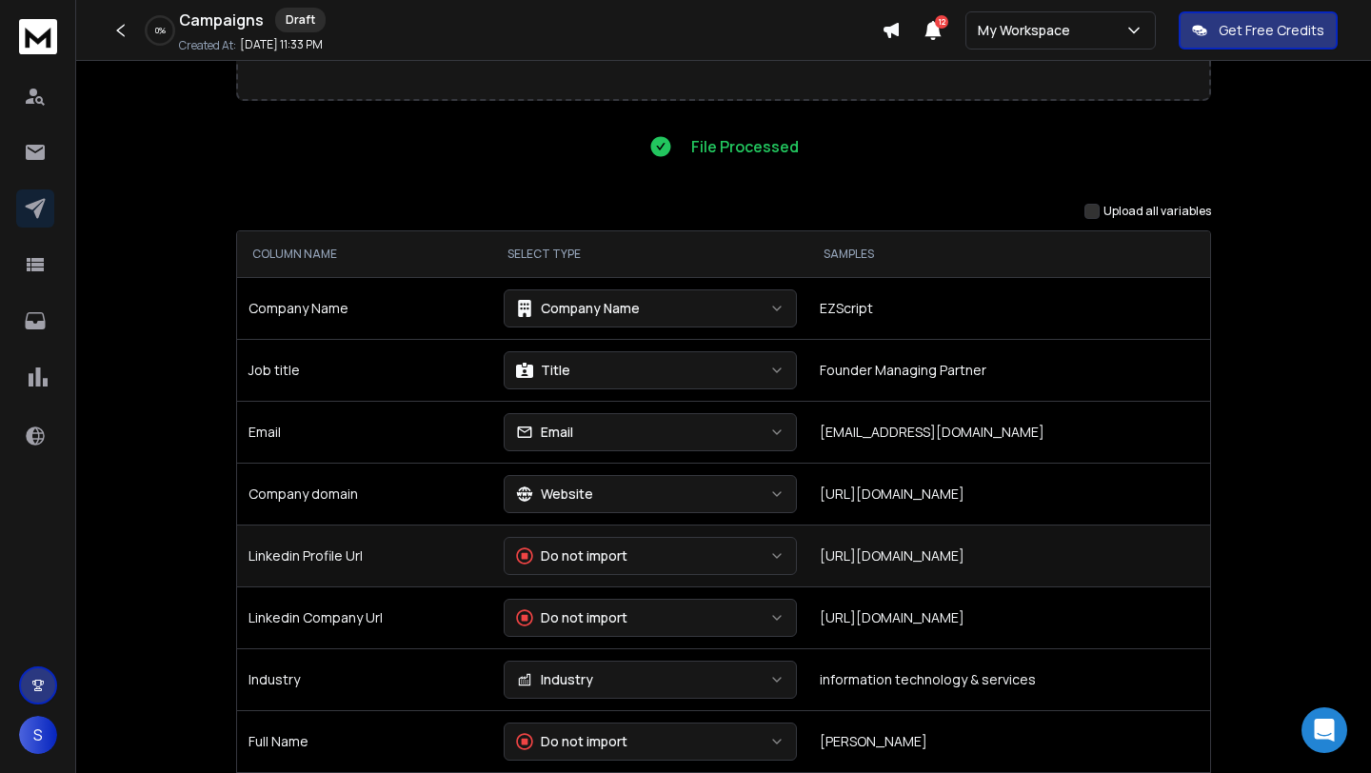
click at [538, 547] on div "Do not import" at bounding box center [571, 556] width 111 height 19
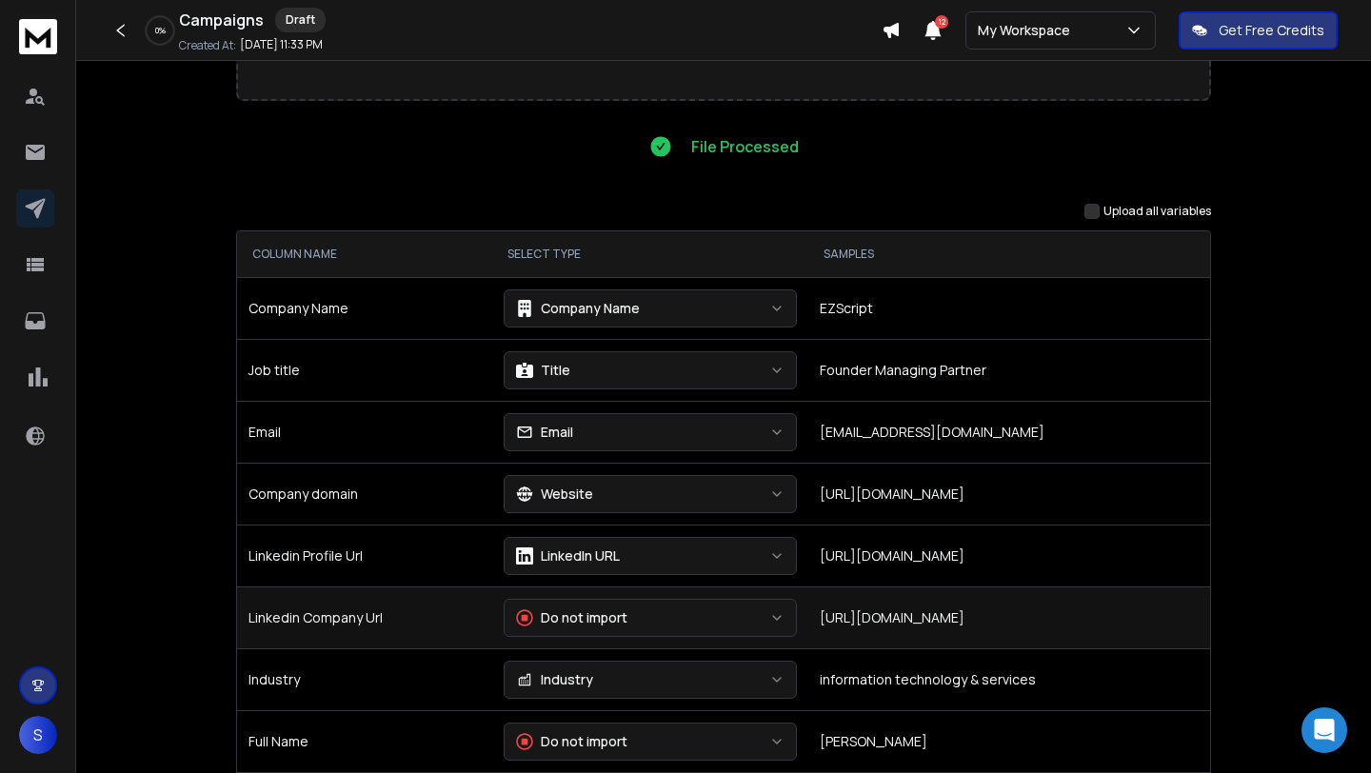
click at [540, 609] on div "Do not import" at bounding box center [571, 618] width 111 height 19
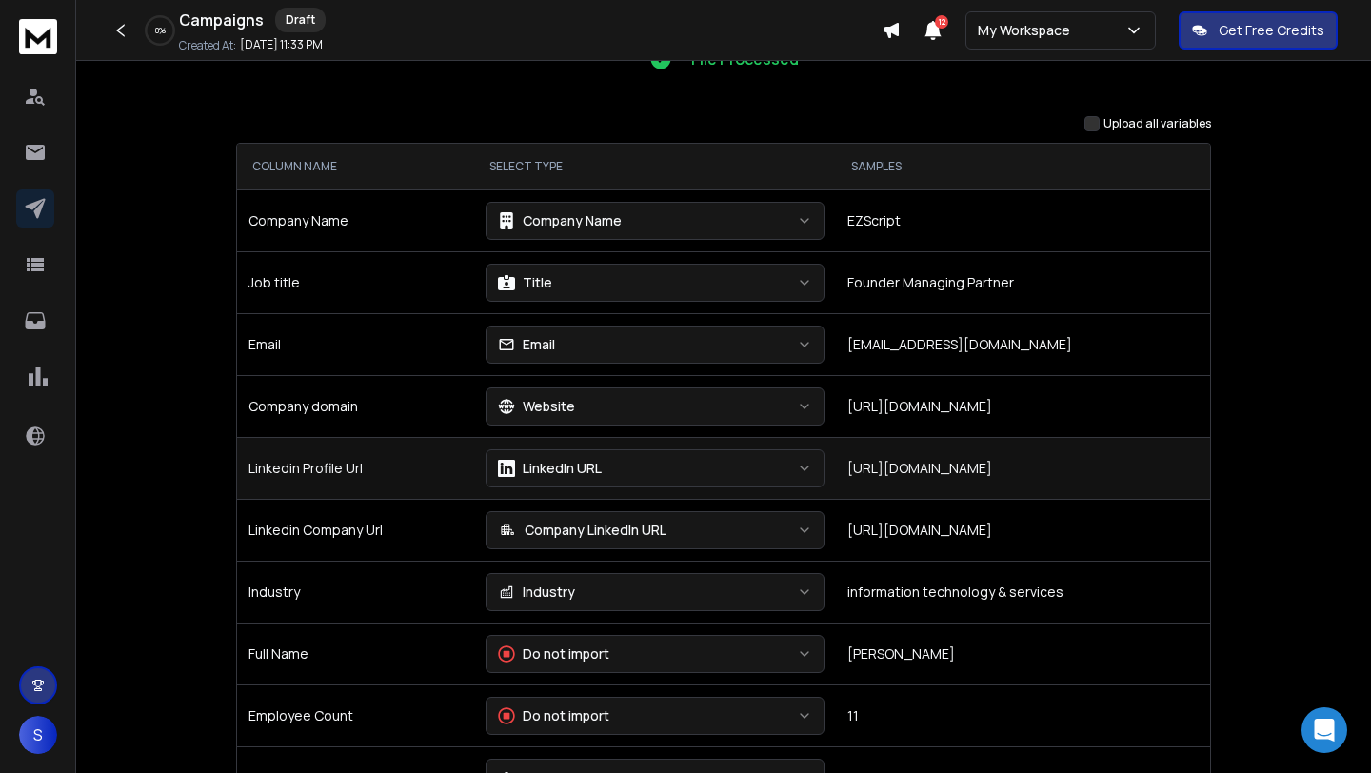
scroll to position [297, 0]
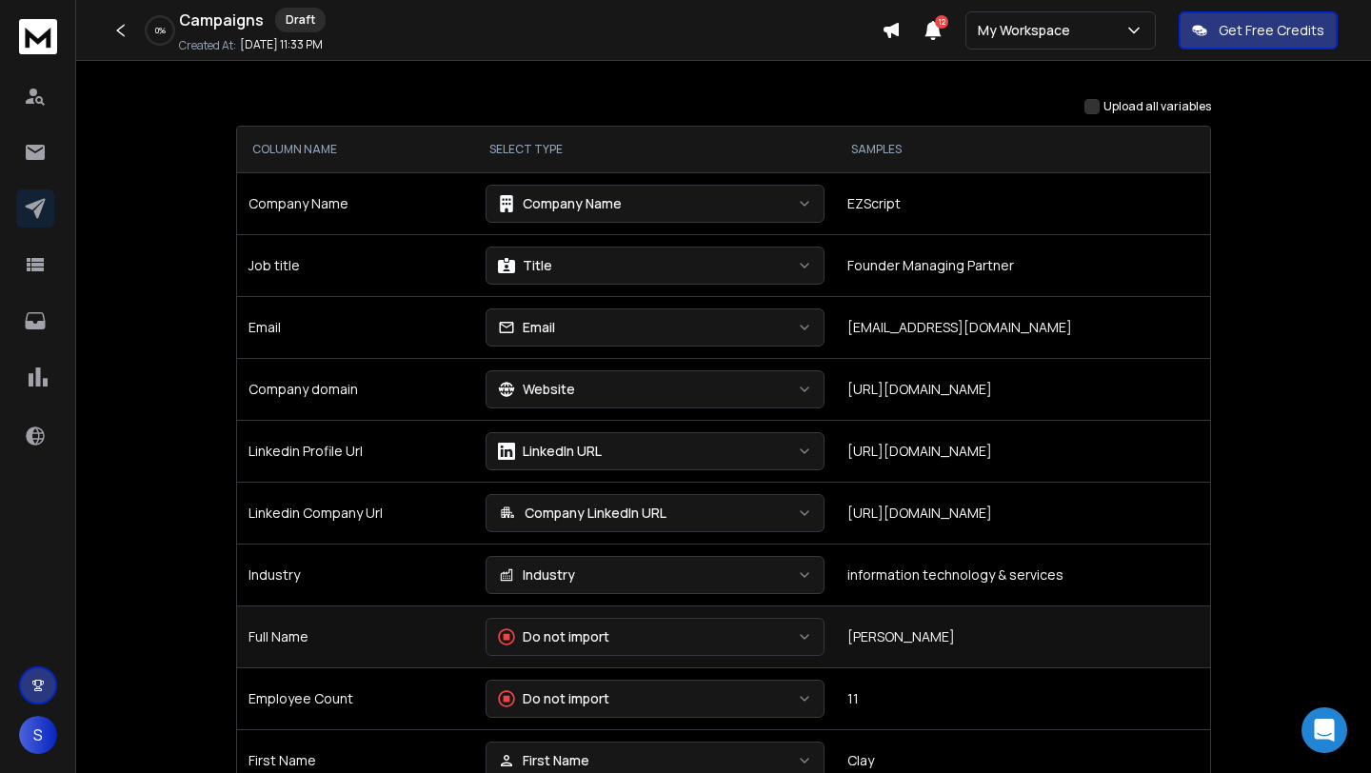
click at [557, 628] on div "Do not import" at bounding box center [553, 637] width 111 height 19
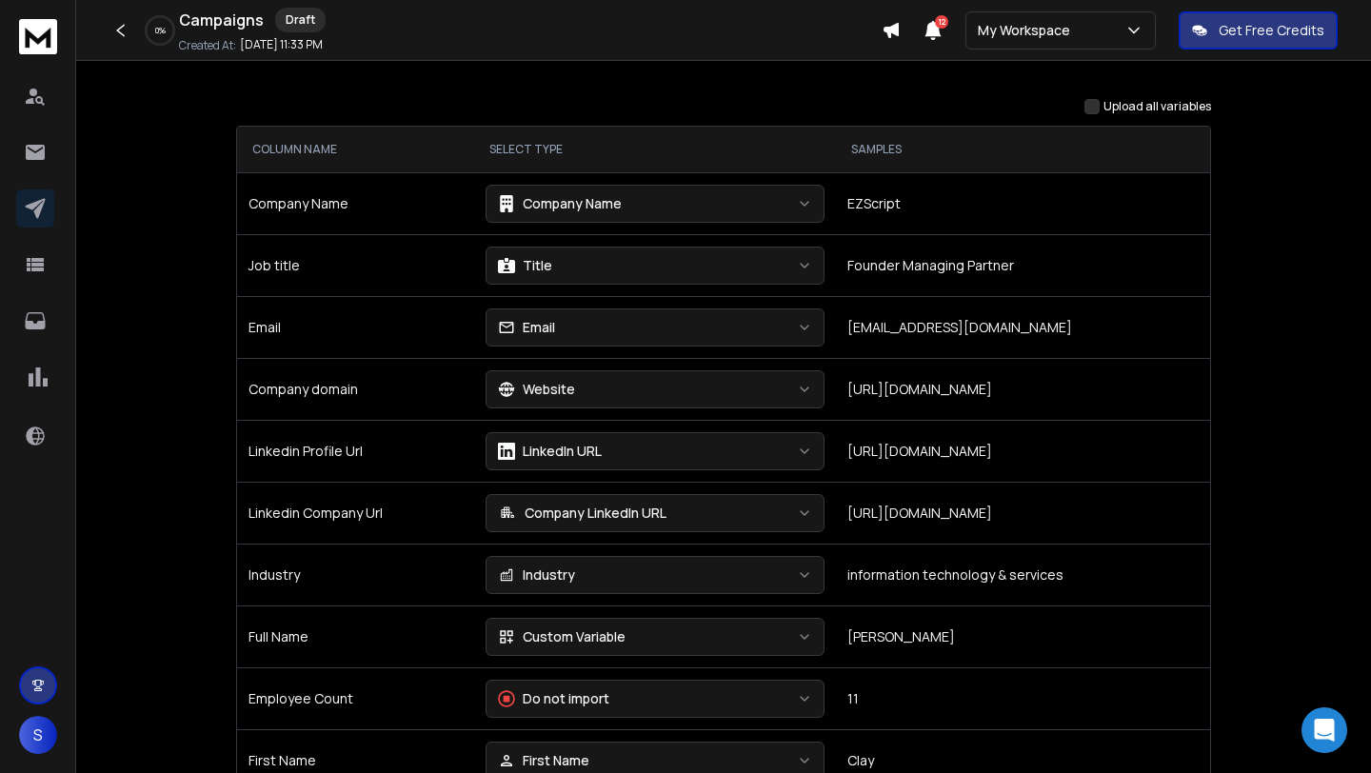
scroll to position [449, 0]
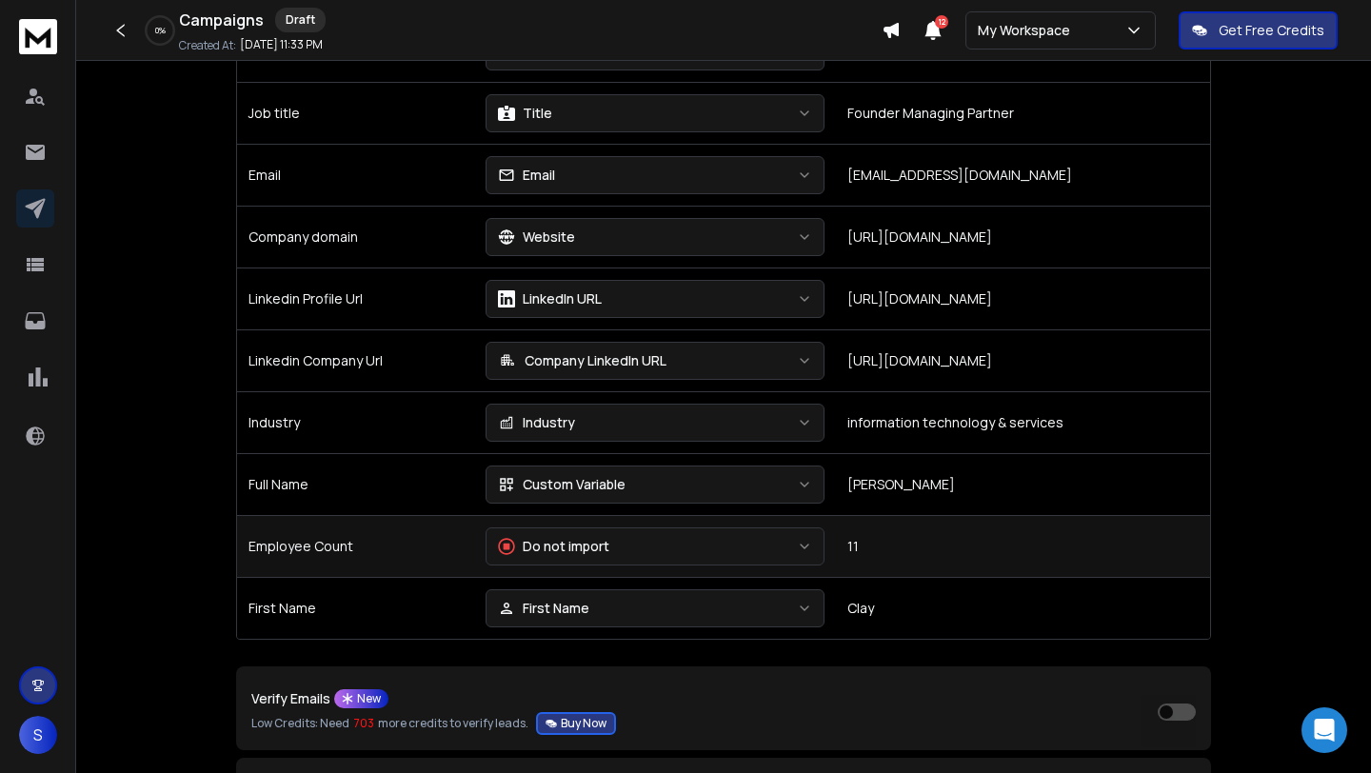
click at [544, 537] on div "Do not import" at bounding box center [553, 546] width 111 height 19
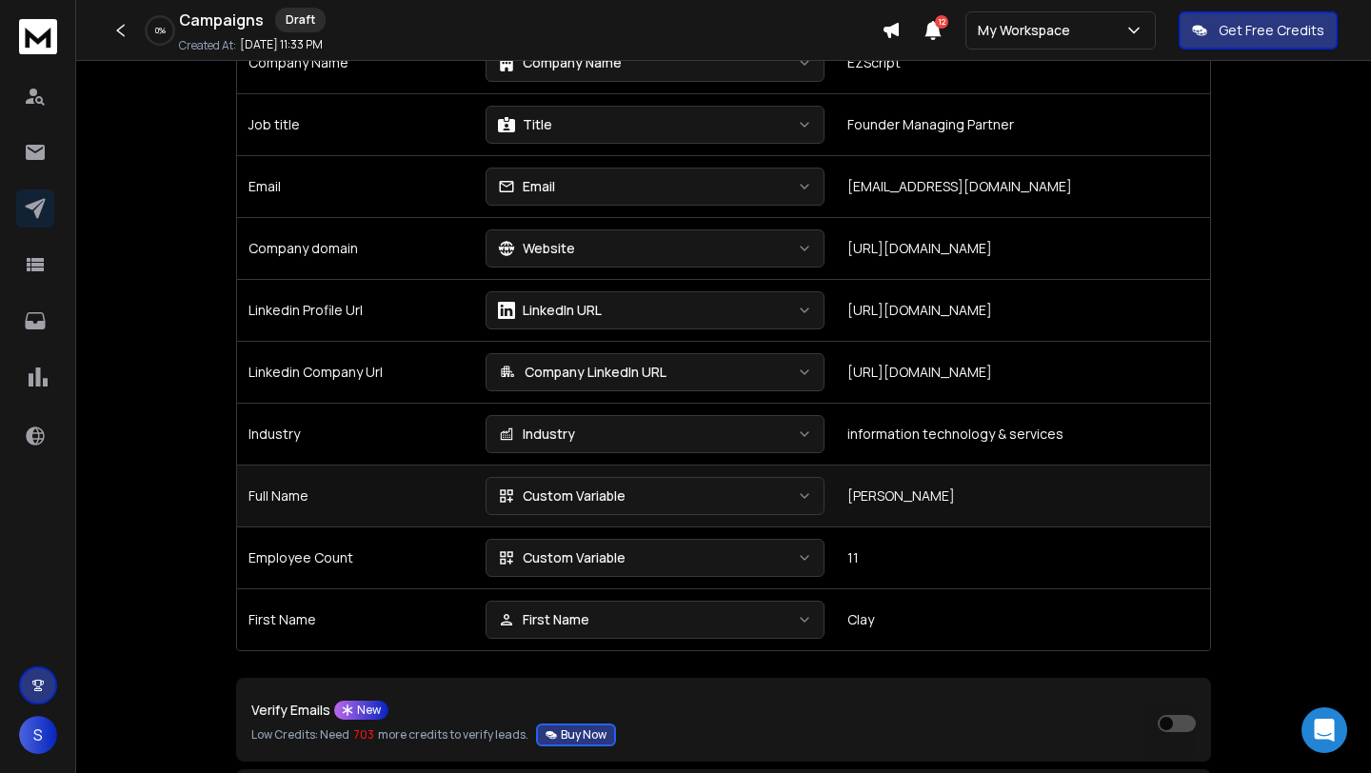
scroll to position [580, 0]
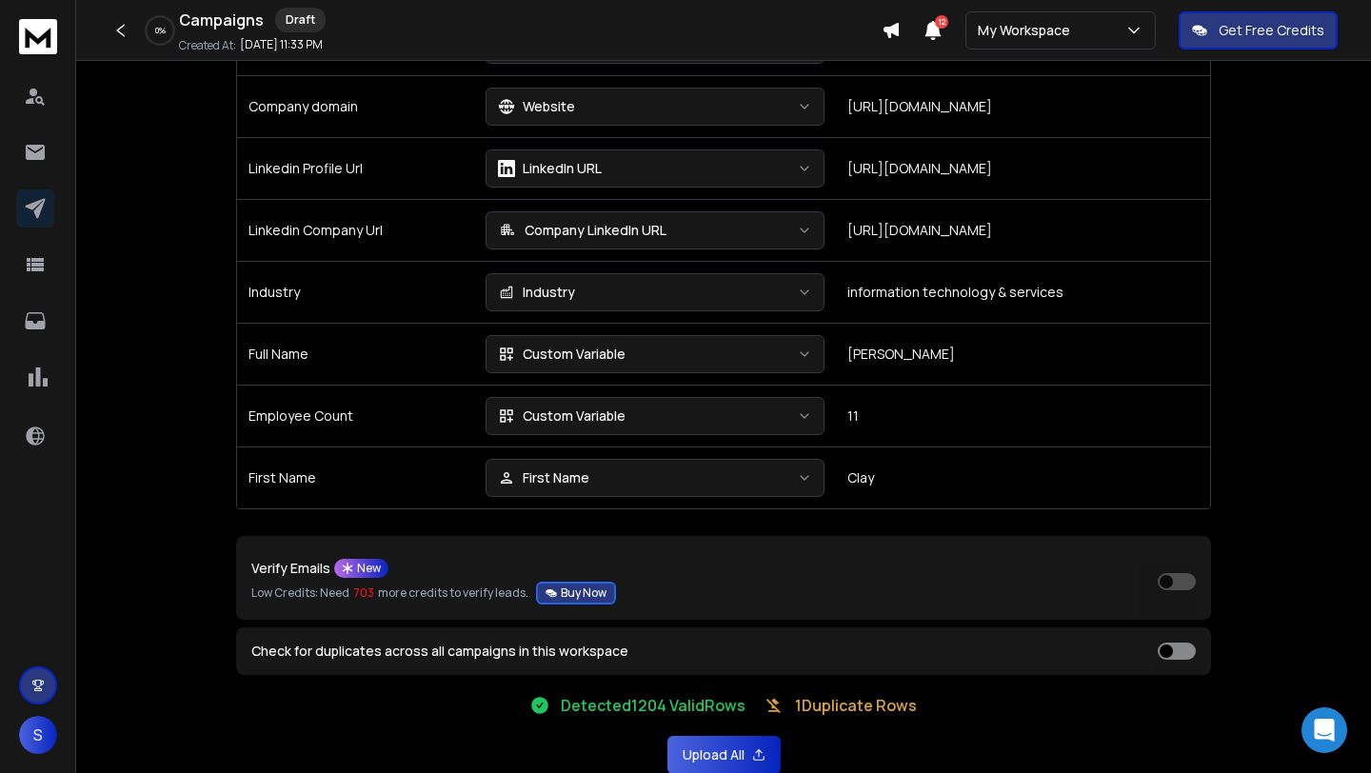
click at [1168, 643] on button "Check for duplicates across all campaigns in this workspace" at bounding box center [1177, 651] width 38 height 17
click at [728, 736] on button "Upload All" at bounding box center [724, 755] width 113 height 38
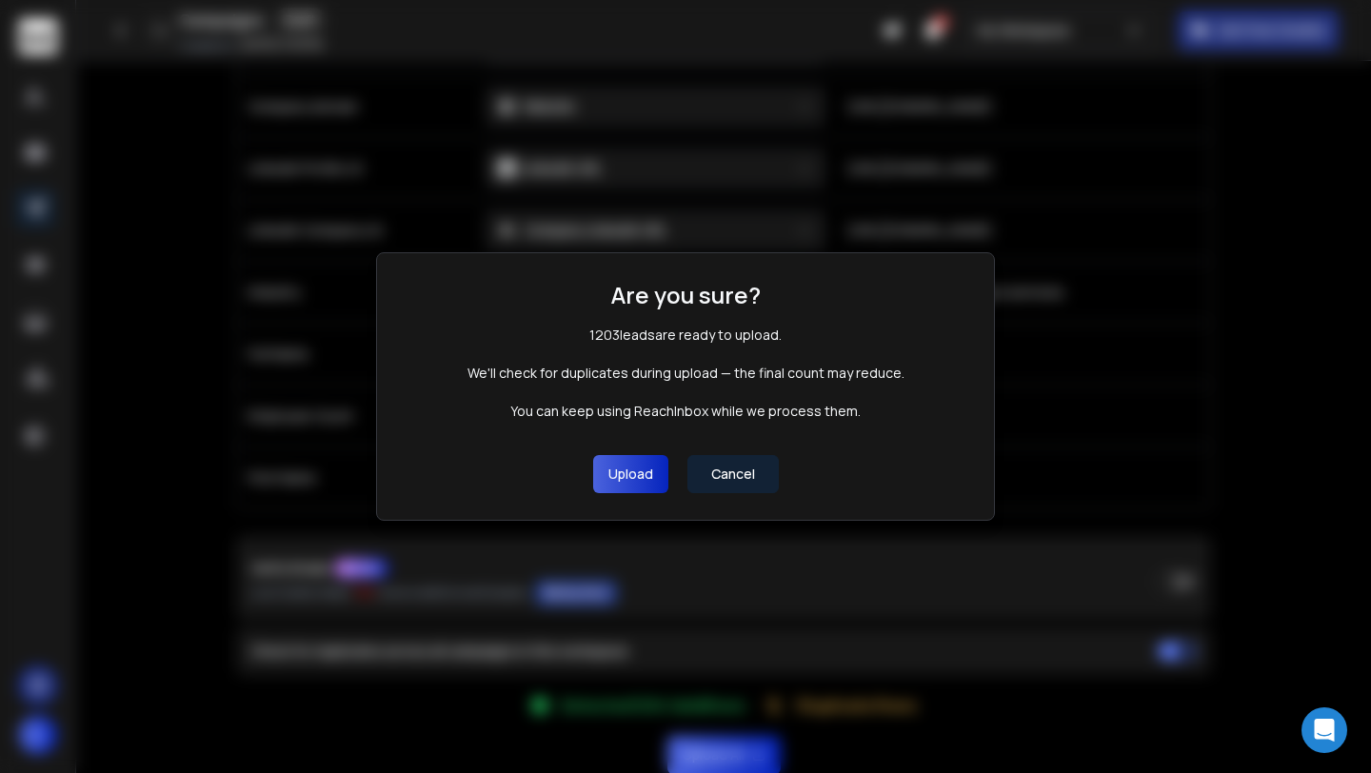
click at [644, 466] on button "Upload" at bounding box center [630, 474] width 75 height 38
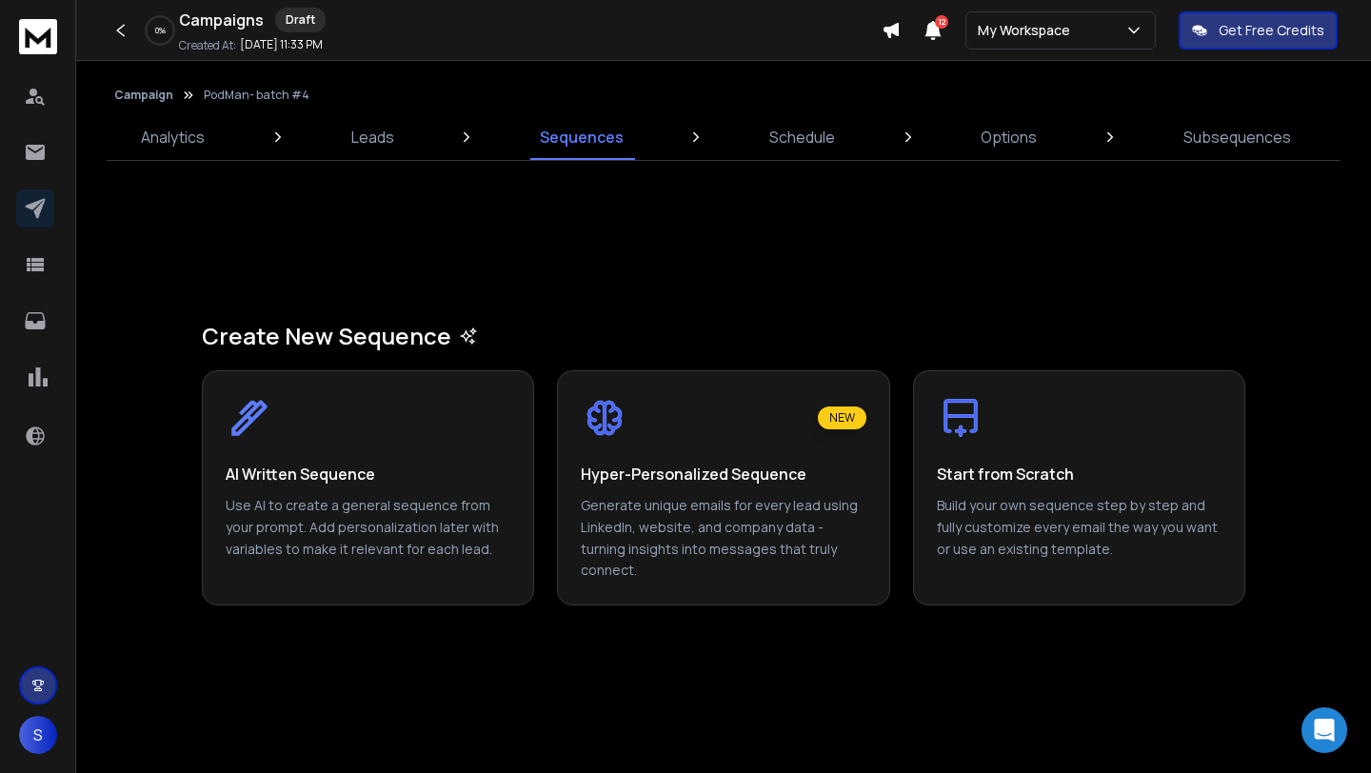
click at [1148, 456] on div "Start from Scratch Build your own sequence step by step and fully customize eve…" at bounding box center [1079, 487] width 330 height 233
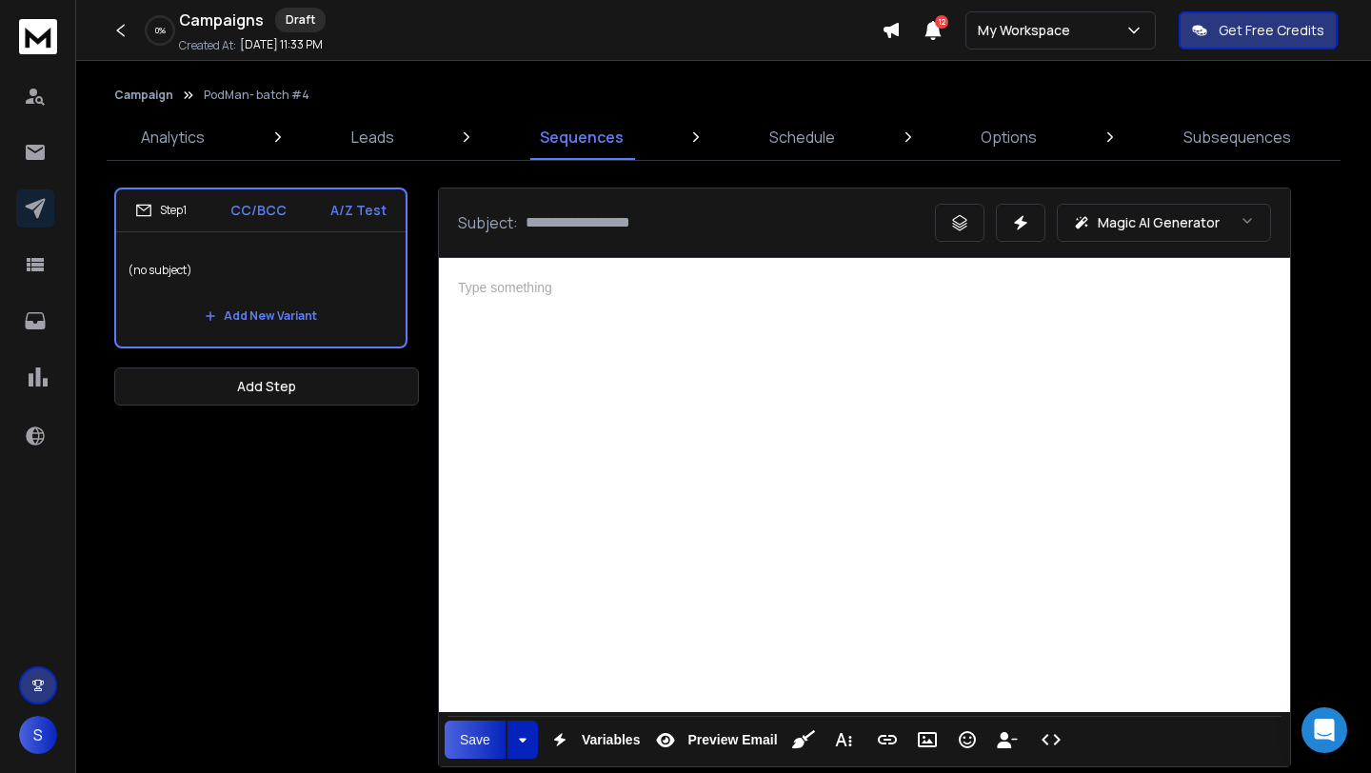
click at [1148, 456] on div at bounding box center [864, 485] width 851 height 454
click at [489, 318] on div at bounding box center [864, 485] width 851 height 454
